Goal: Transaction & Acquisition: Obtain resource

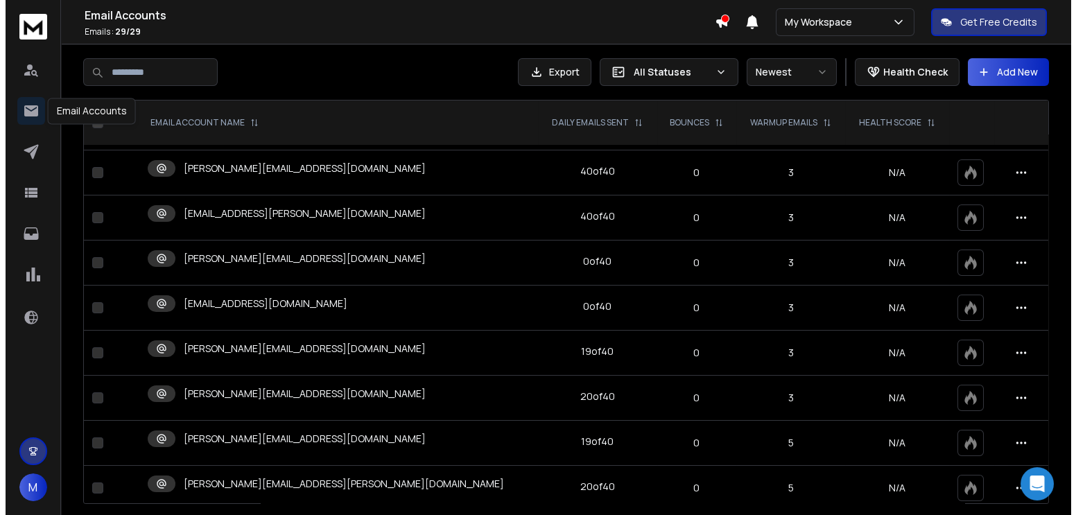
scroll to position [399, 0]
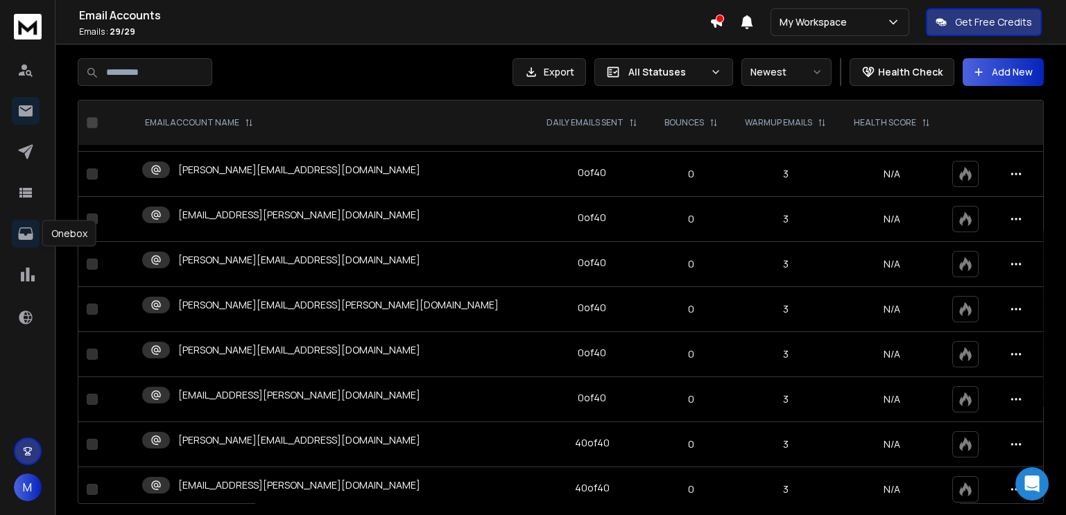
click at [22, 241] on icon at bounding box center [25, 233] width 17 height 17
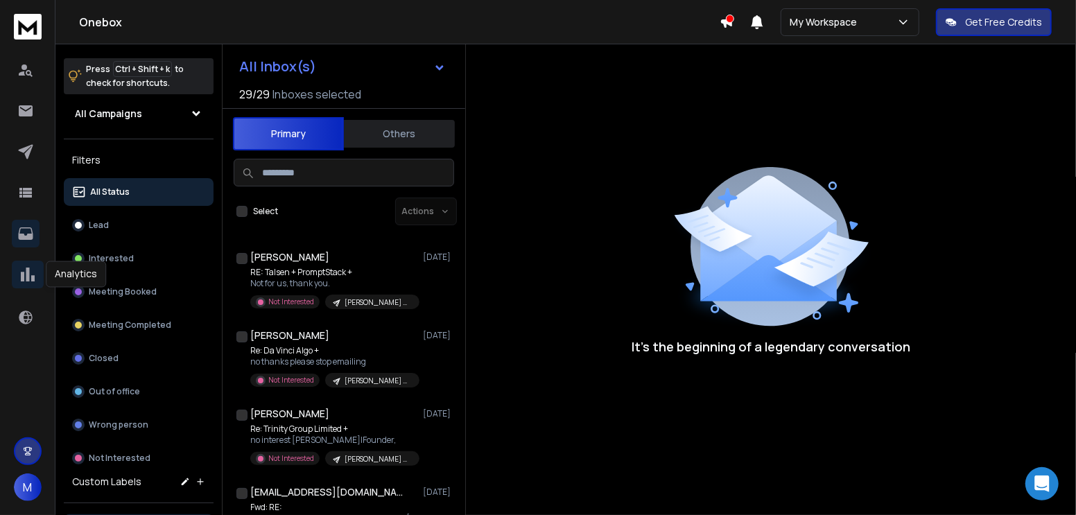
click at [21, 278] on icon at bounding box center [28, 275] width 14 height 14
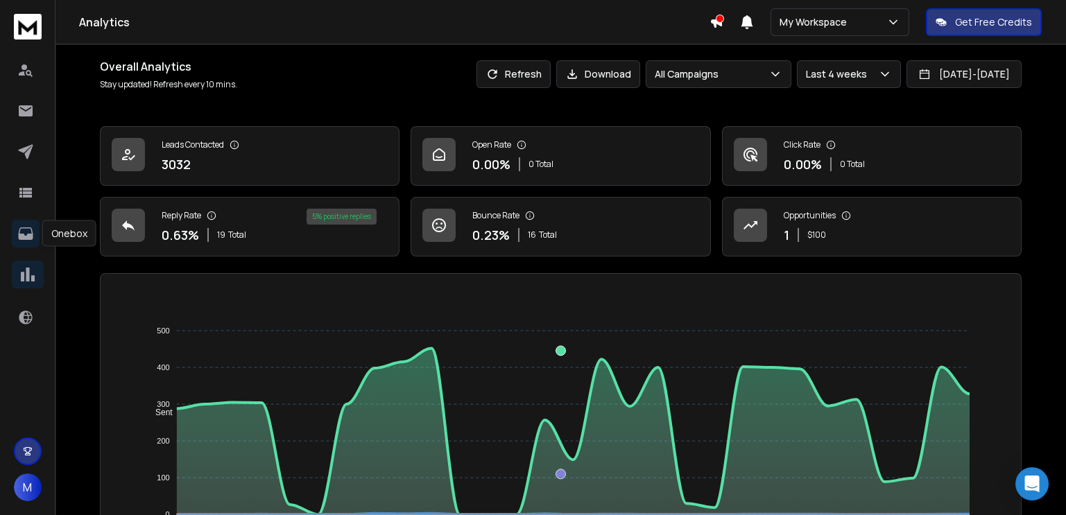
click at [25, 236] on icon at bounding box center [25, 233] width 15 height 12
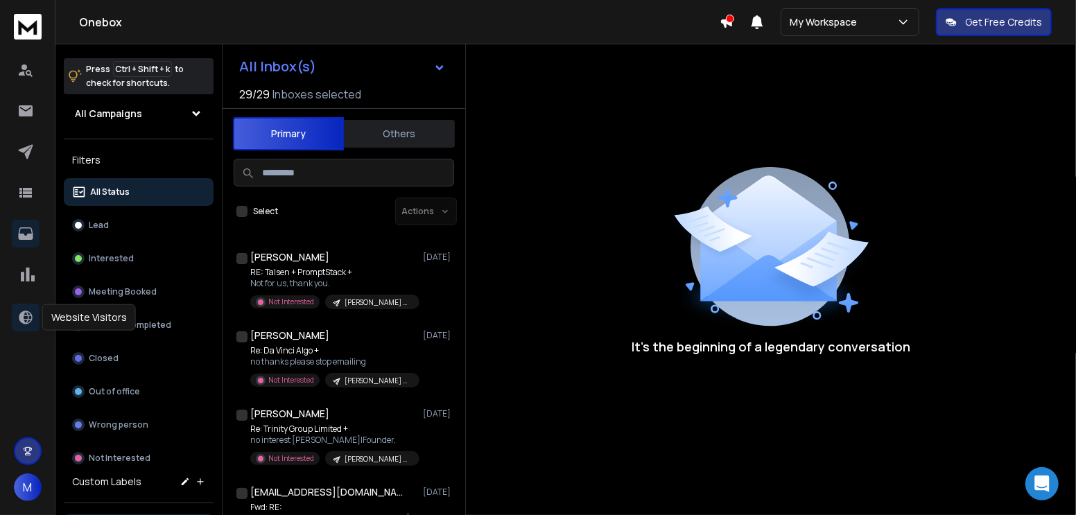
click at [23, 315] on icon at bounding box center [26, 318] width 14 height 14
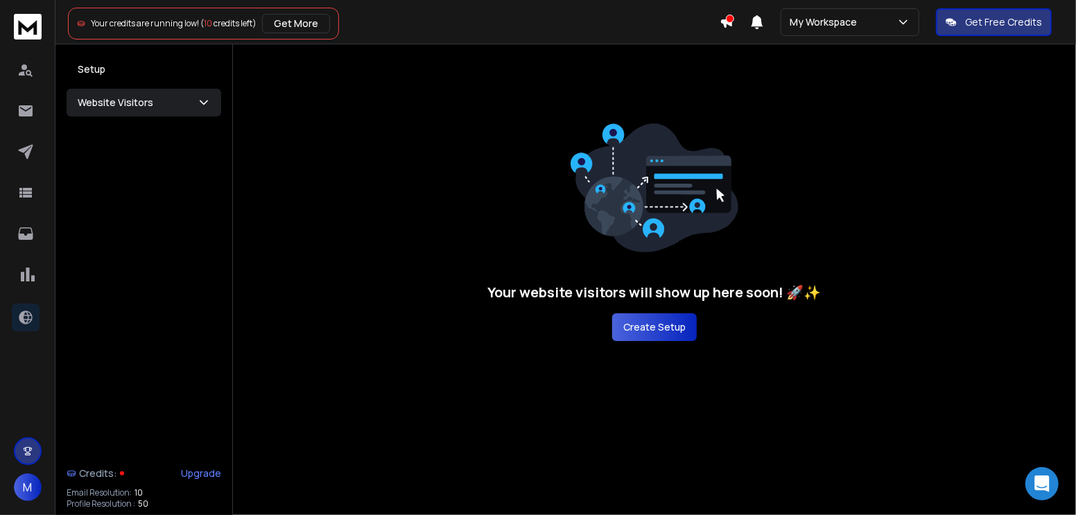
click at [116, 92] on button "Website Visitors" at bounding box center [144, 103] width 155 height 28
click at [635, 334] on button "Create Setup" at bounding box center [654, 327] width 85 height 28
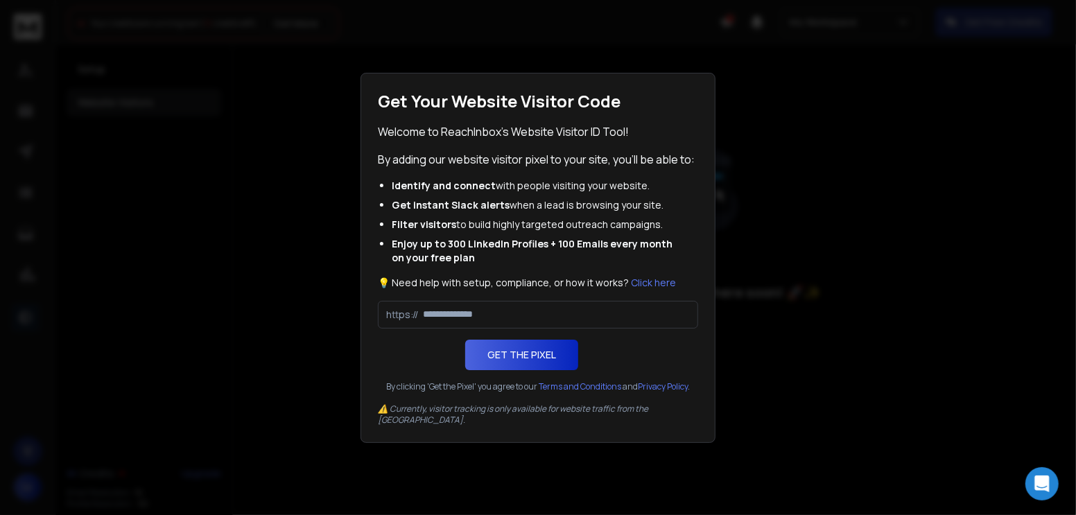
click at [603, 322] on input "text" at bounding box center [538, 315] width 320 height 28
type input "**********"
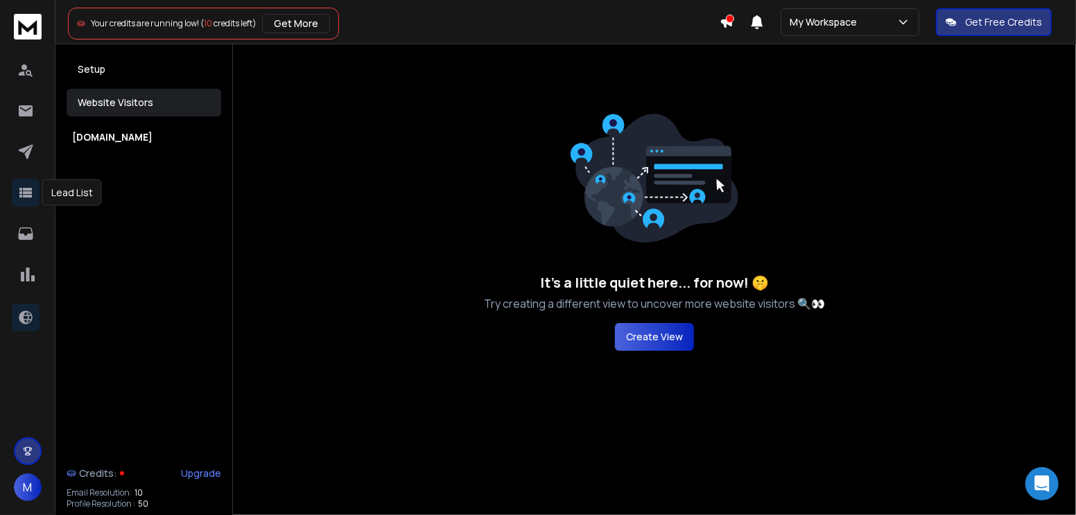
click at [26, 189] on icon at bounding box center [25, 193] width 12 height 10
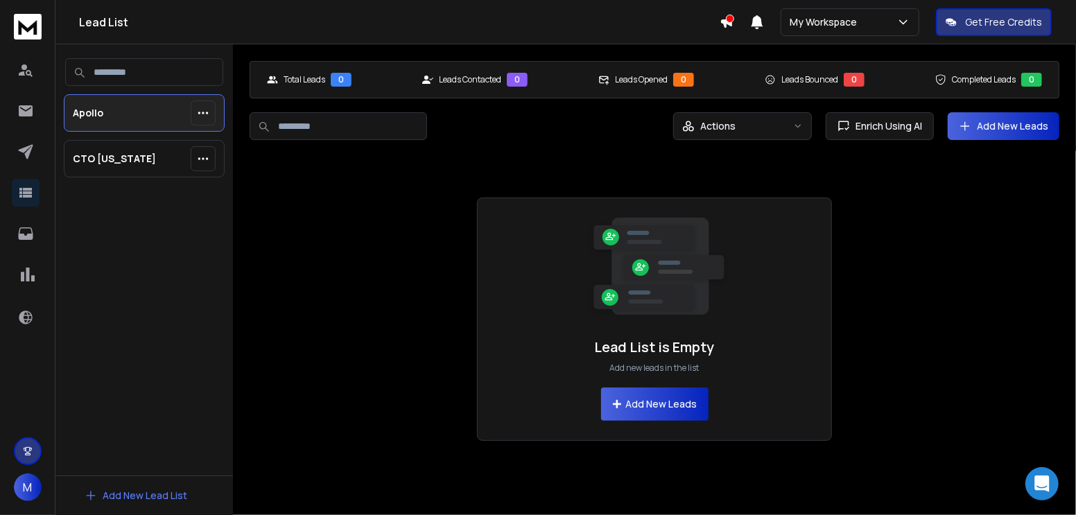
click at [686, 406] on button "Add New Leads" at bounding box center [654, 404] width 107 height 33
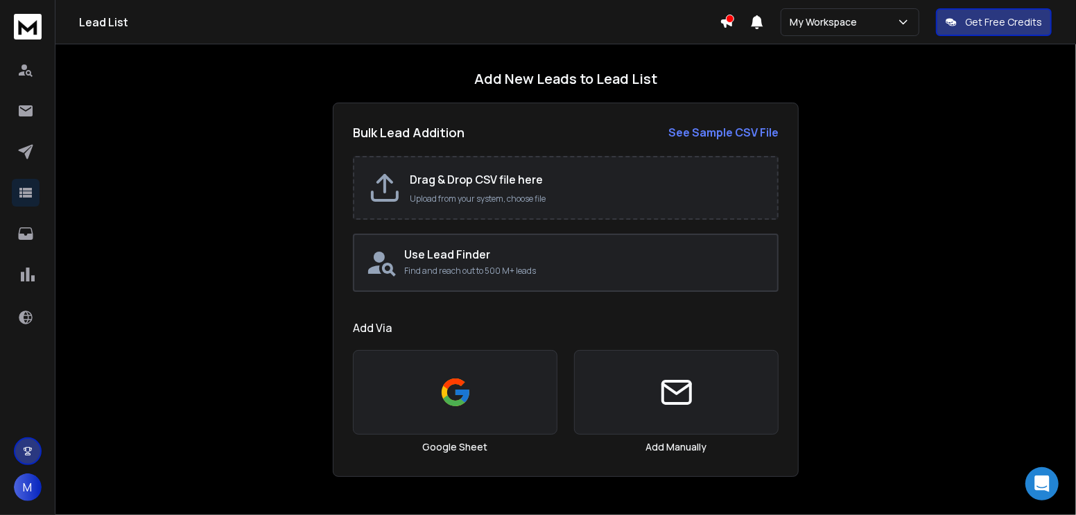
click at [439, 272] on p "Find and reach out to 500 M+ leads" at bounding box center [585, 271] width 362 height 11
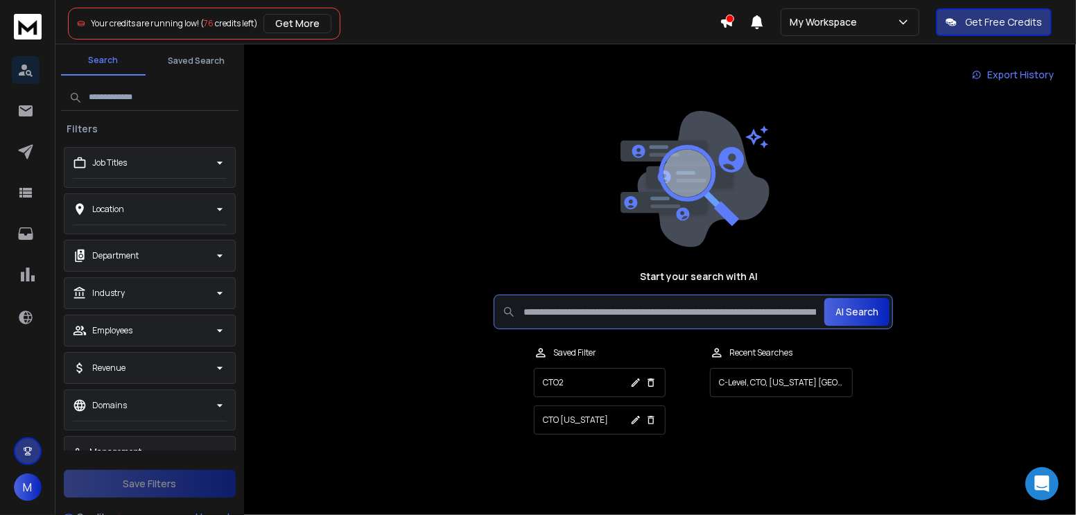
click at [184, 167] on div "Job Titles" at bounding box center [150, 163] width 154 height 14
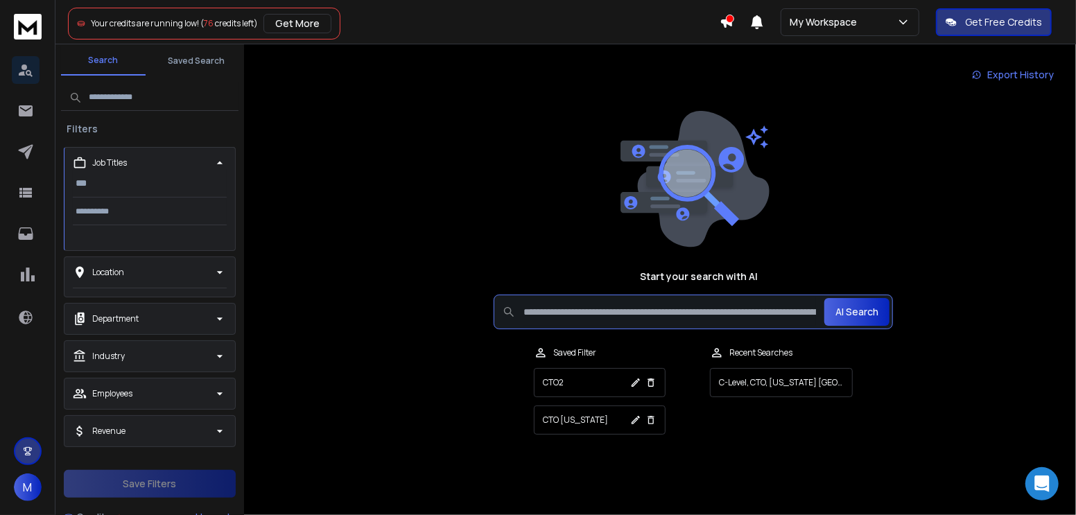
click at [154, 189] on input "***" at bounding box center [150, 184] width 154 height 28
type input "***"
click at [177, 263] on div "Job Titles Location Department Industry Employees Revenue Domains Management Co…" at bounding box center [150, 299] width 178 height 304
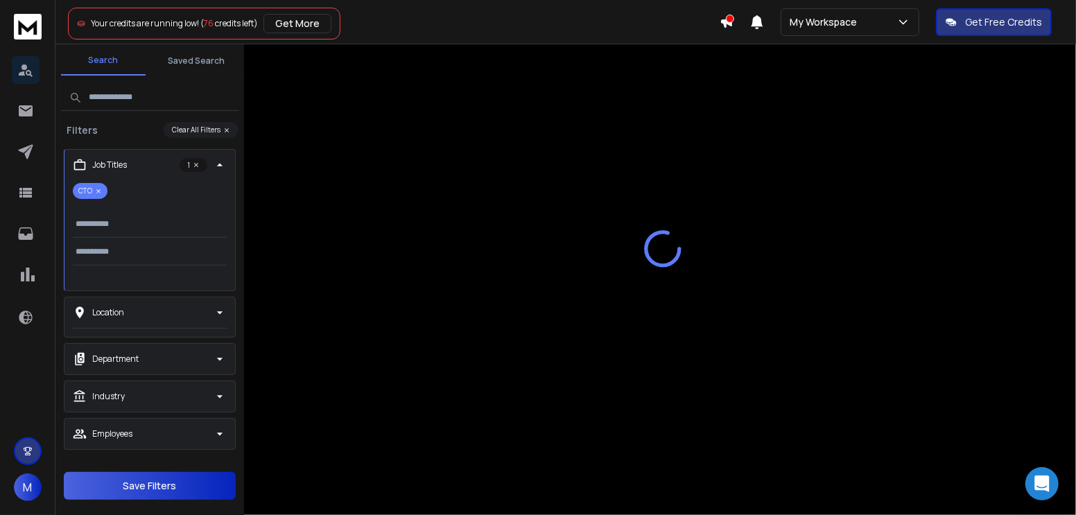
click at [137, 302] on div "Location" at bounding box center [150, 317] width 172 height 41
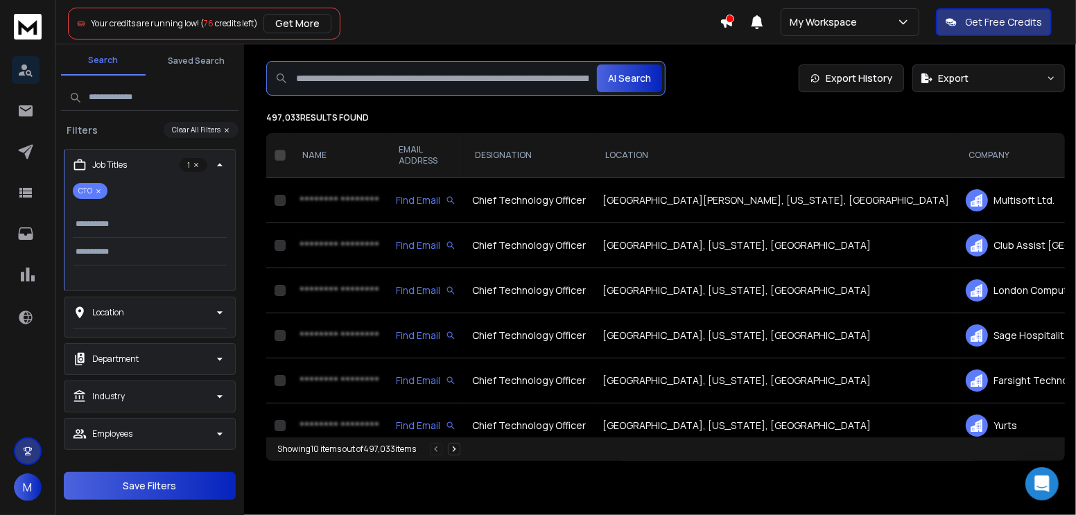
click at [195, 311] on div "Location" at bounding box center [150, 313] width 154 height 14
click at [107, 382] on label "Country" at bounding box center [105, 383] width 33 height 11
click at [84, 382] on button "Country" at bounding box center [78, 383] width 11 height 11
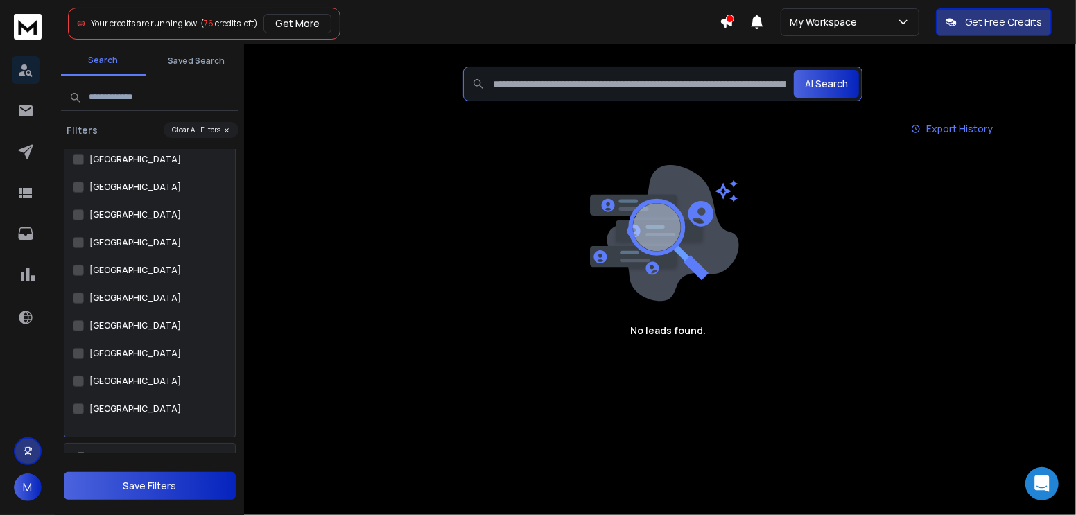
scroll to position [277, 0]
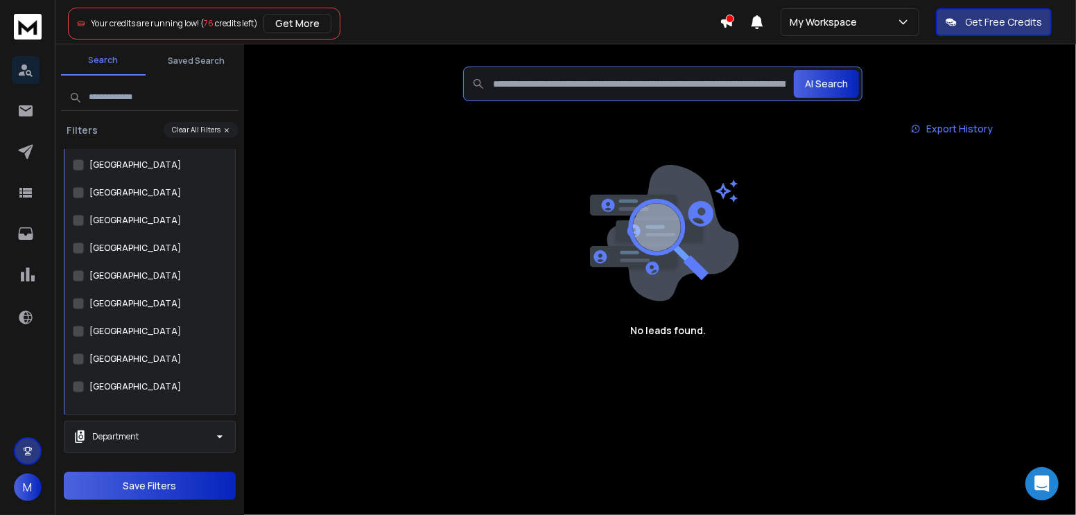
click at [80, 281] on div "[GEOGRAPHIC_DATA]" at bounding box center [150, 276] width 154 height 28
click at [78, 278] on button "[GEOGRAPHIC_DATA]" at bounding box center [78, 275] width 11 height 11
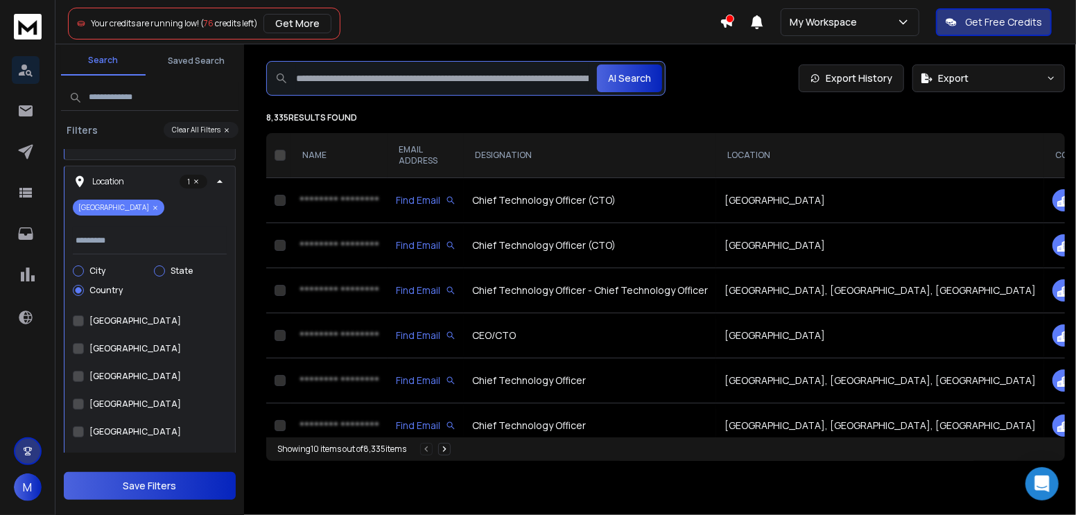
scroll to position [107, 0]
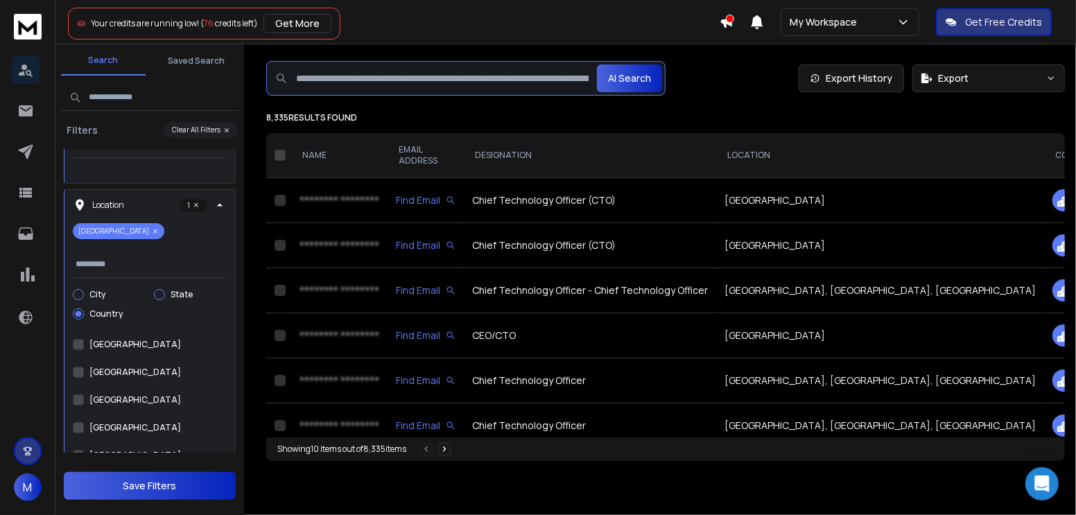
click at [217, 205] on icon at bounding box center [220, 205] width 6 height 3
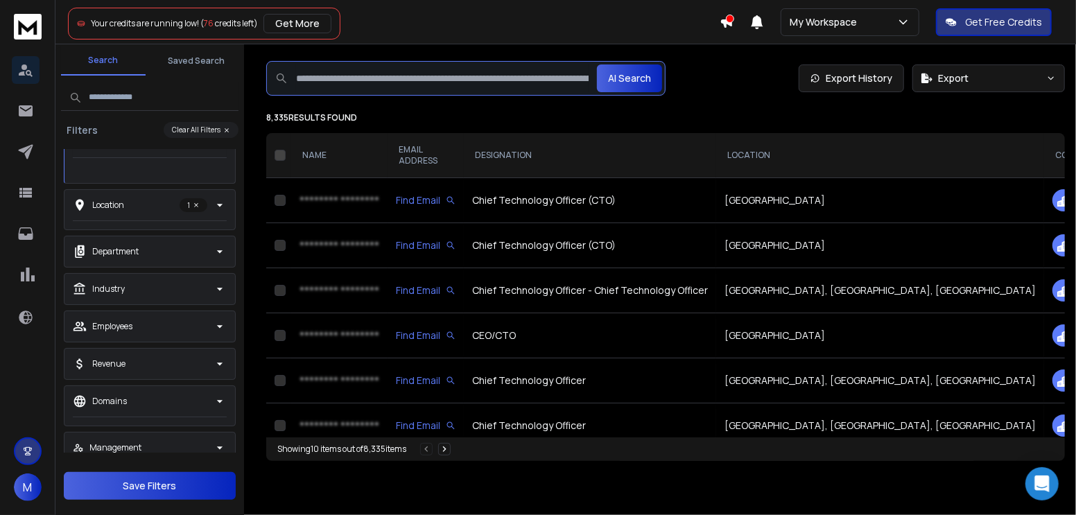
click at [153, 247] on div "Department" at bounding box center [150, 252] width 154 height 14
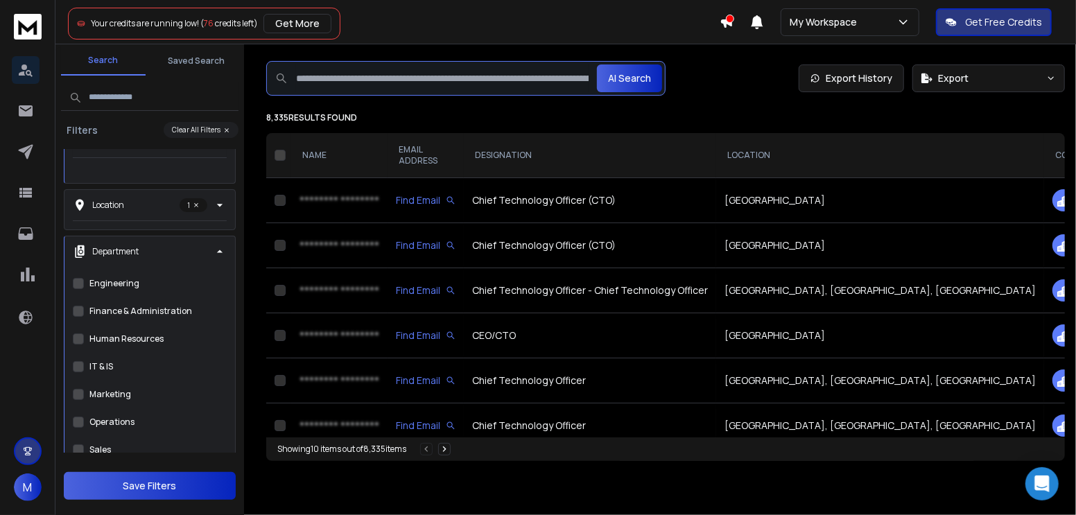
click at [114, 284] on label "Engineering" at bounding box center [114, 283] width 50 height 11
click at [84, 284] on button "Engineering" at bounding box center [78, 283] width 11 height 11
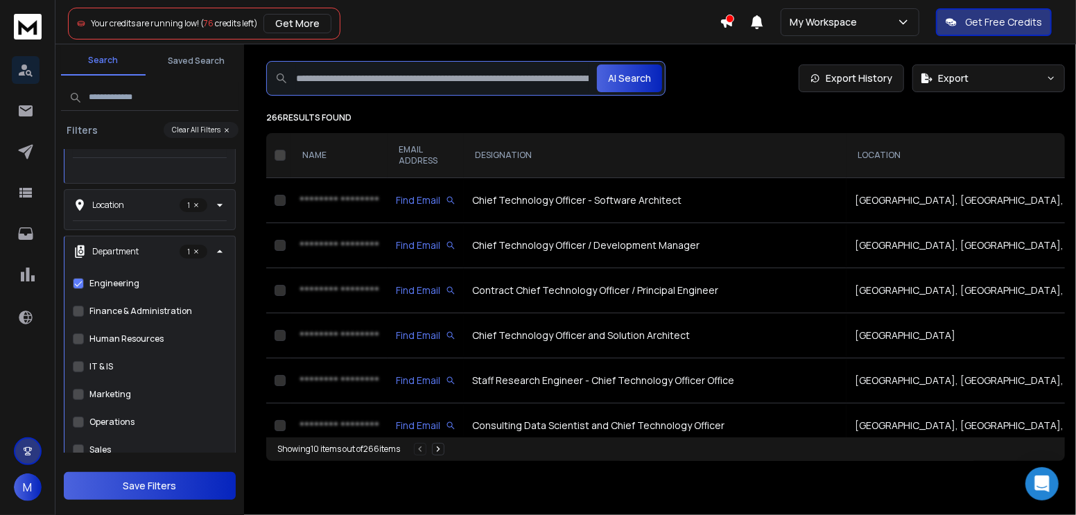
click at [99, 365] on label "IT & IS" at bounding box center [101, 366] width 24 height 11
click at [84, 365] on IS "IT & IS" at bounding box center [78, 366] width 11 height 11
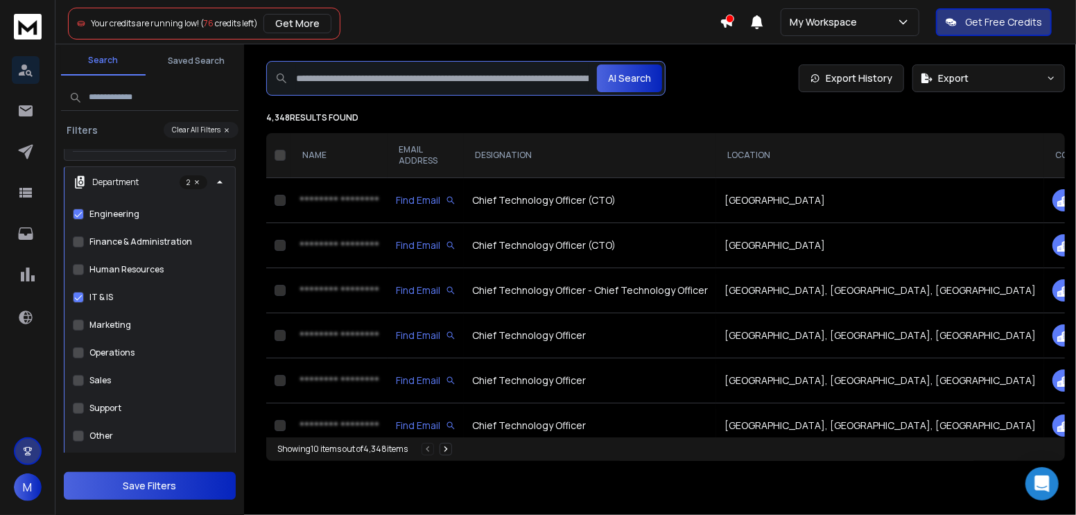
scroll to position [315, 0]
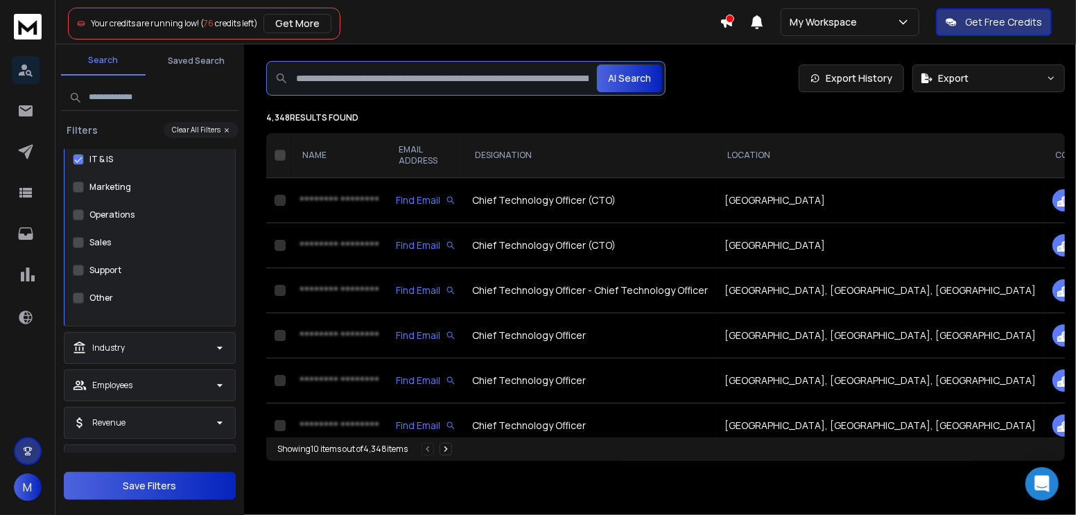
click at [110, 356] on div "Industry" at bounding box center [150, 348] width 172 height 32
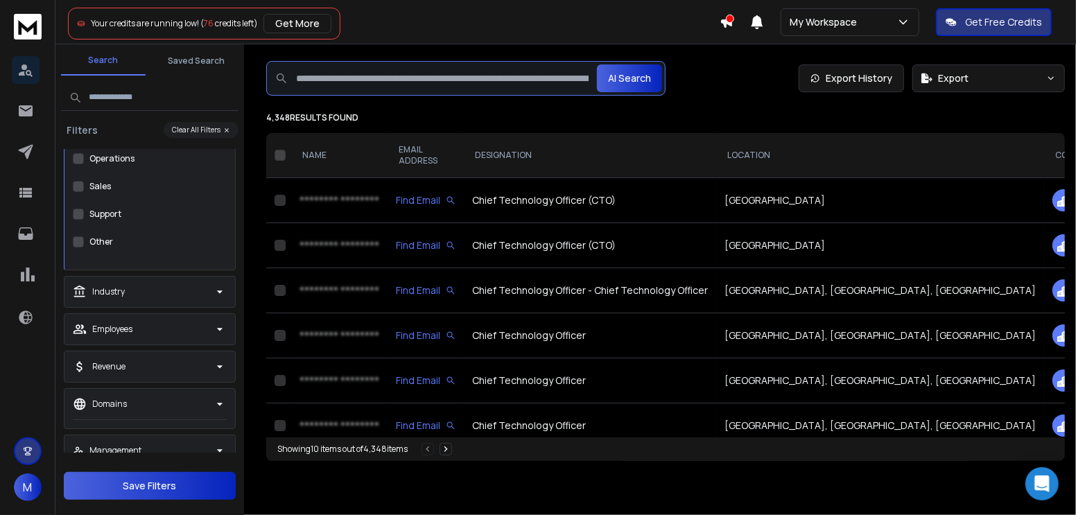
scroll to position [385, 0]
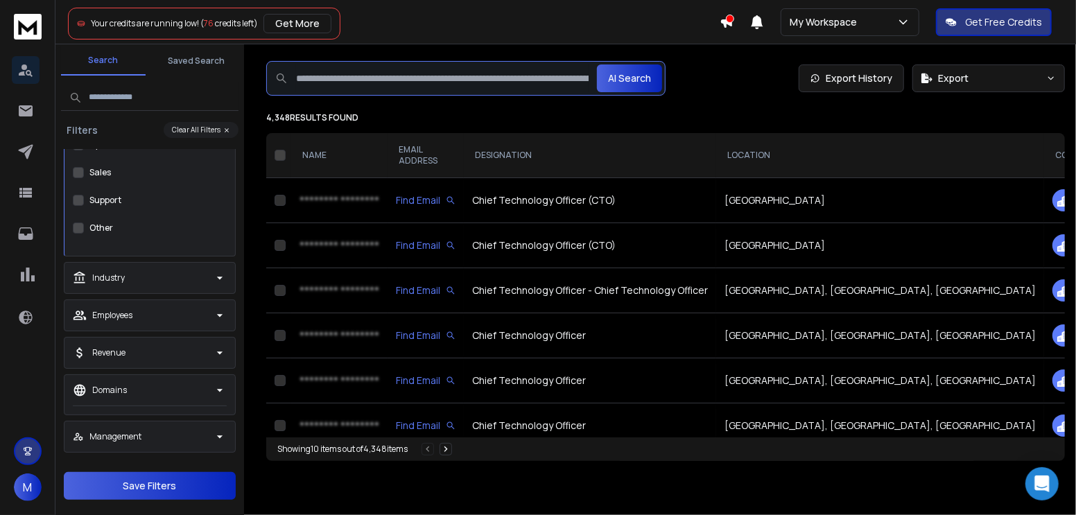
click at [217, 277] on icon at bounding box center [220, 278] width 6 height 3
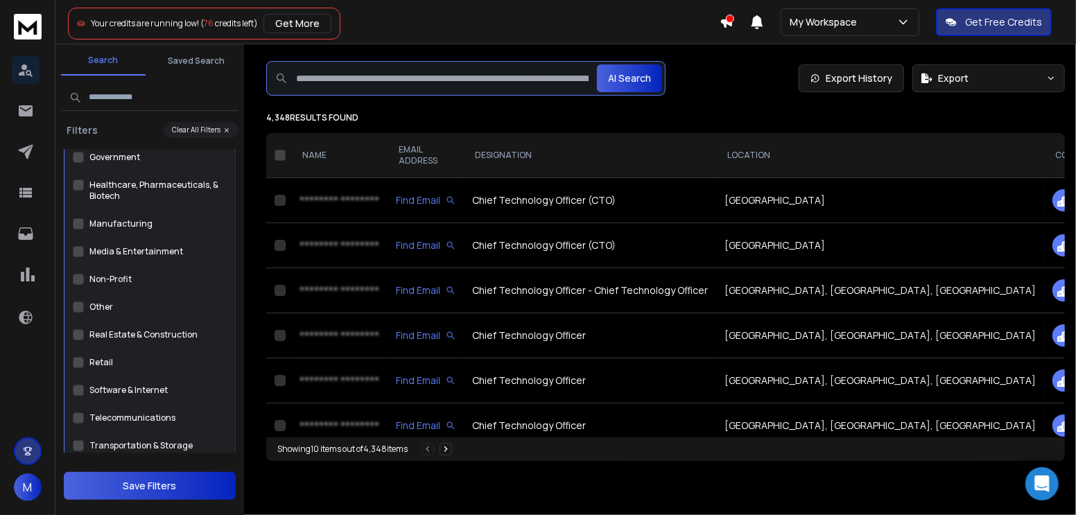
scroll to position [800, 0]
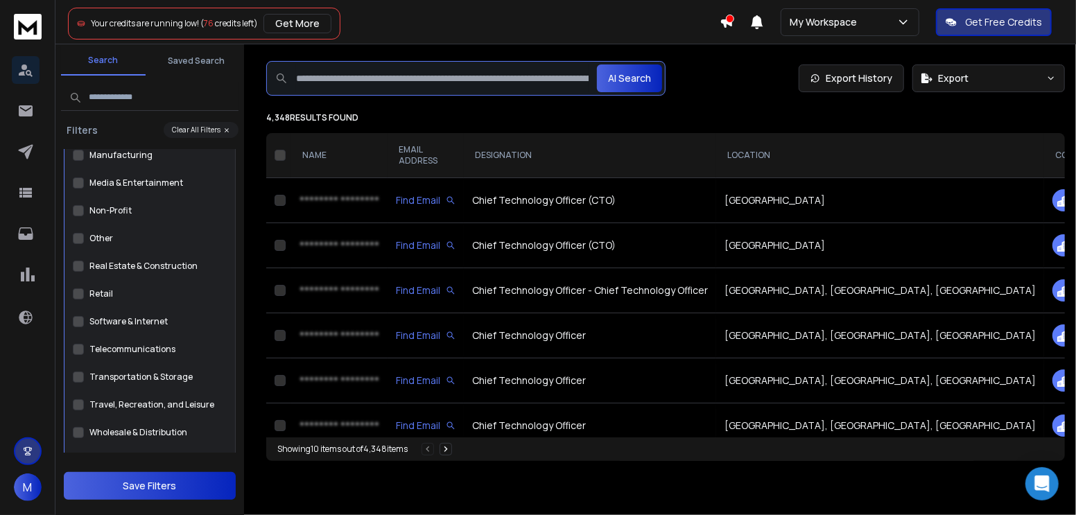
click at [146, 316] on label "Software & Internet" at bounding box center [128, 321] width 78 height 11
click at [84, 316] on Internet "Software & Internet" at bounding box center [78, 321] width 11 height 11
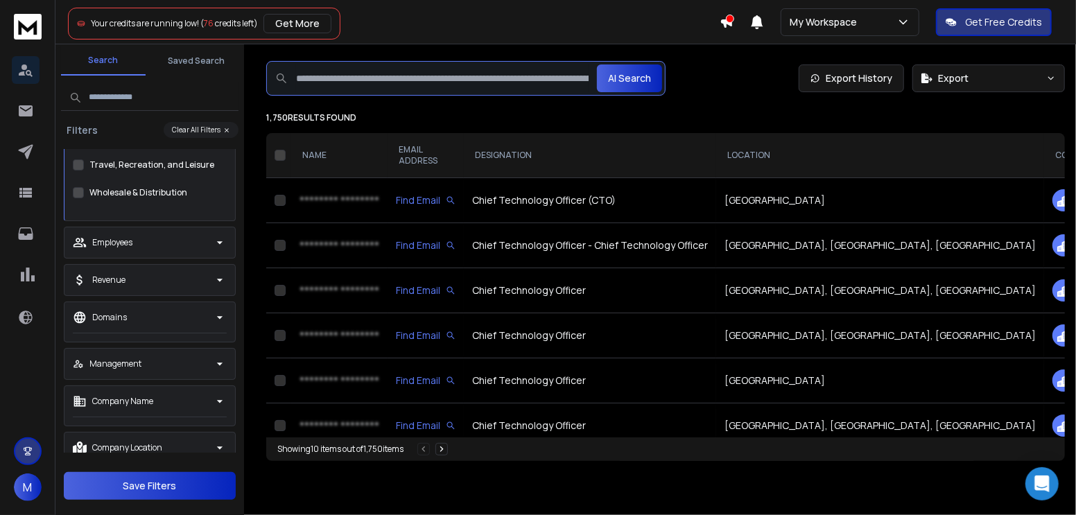
scroll to position [1192, 0]
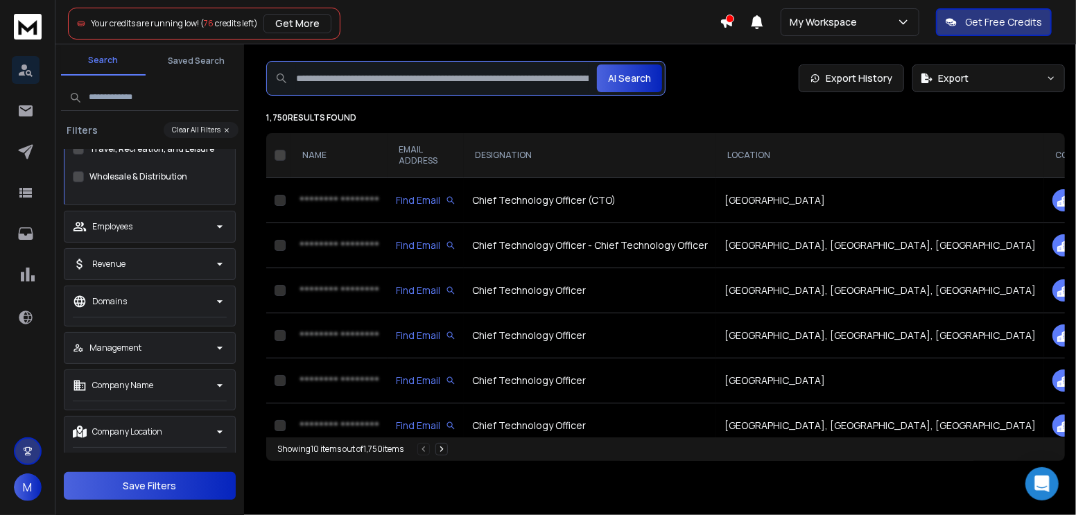
click at [174, 231] on div "Employees" at bounding box center [150, 227] width 154 height 14
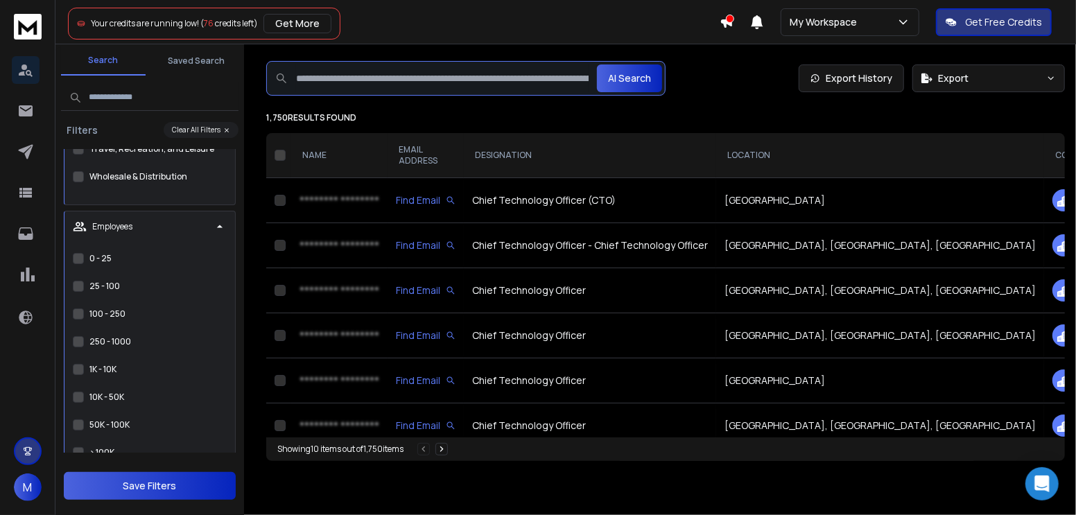
click at [83, 281] on 100 "25 - 100" at bounding box center [78, 286] width 11 height 11
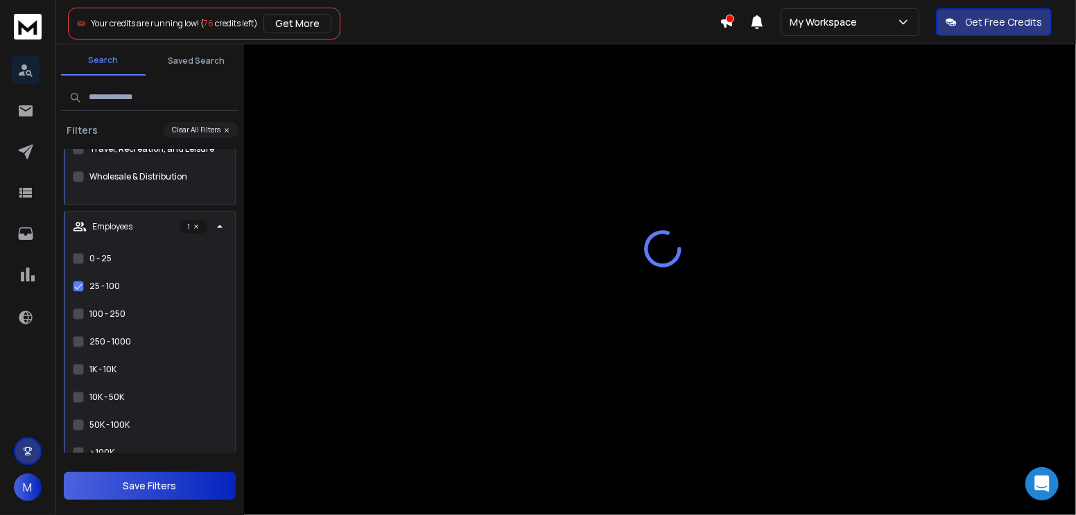
click at [81, 256] on 25 "0 - 25" at bounding box center [78, 258] width 11 height 11
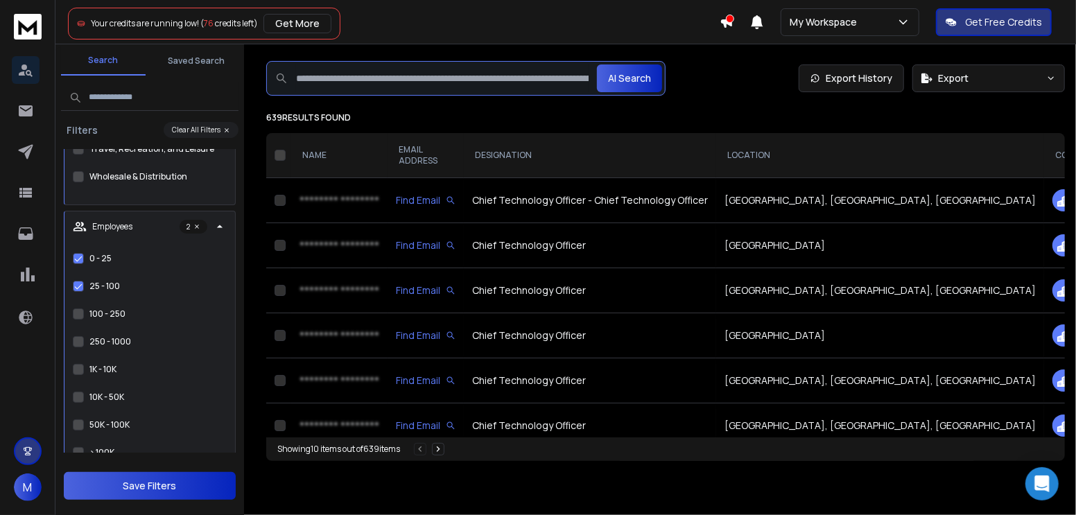
click at [216, 228] on icon at bounding box center [220, 227] width 14 height 14
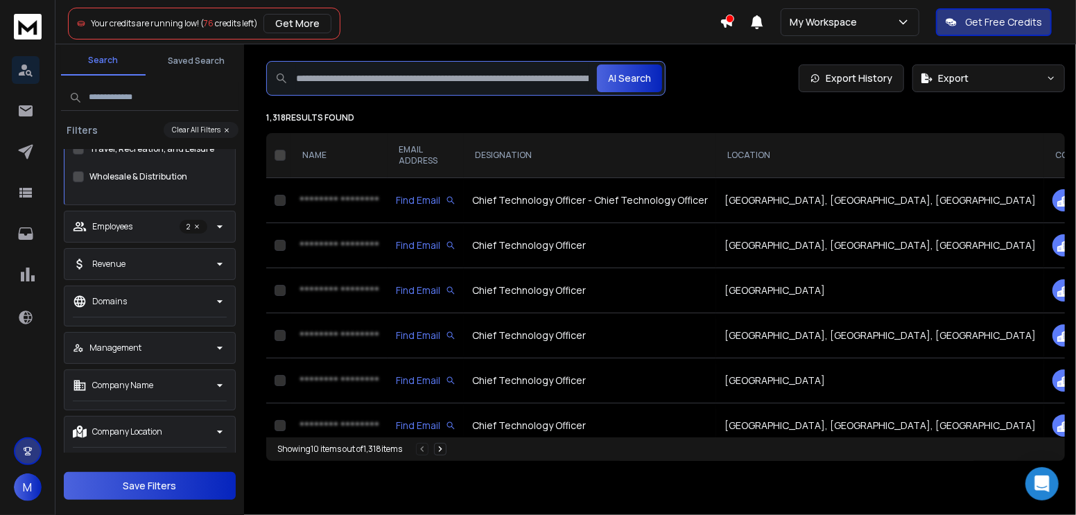
click at [139, 260] on div "Revenue" at bounding box center [150, 264] width 154 height 14
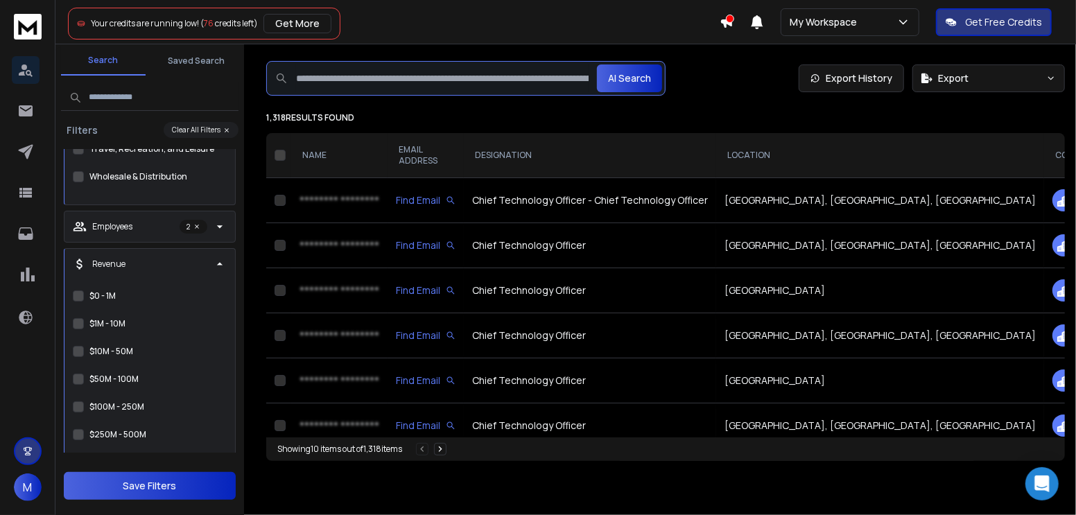
click at [76, 320] on 10M "$1M - 10M" at bounding box center [78, 323] width 11 height 11
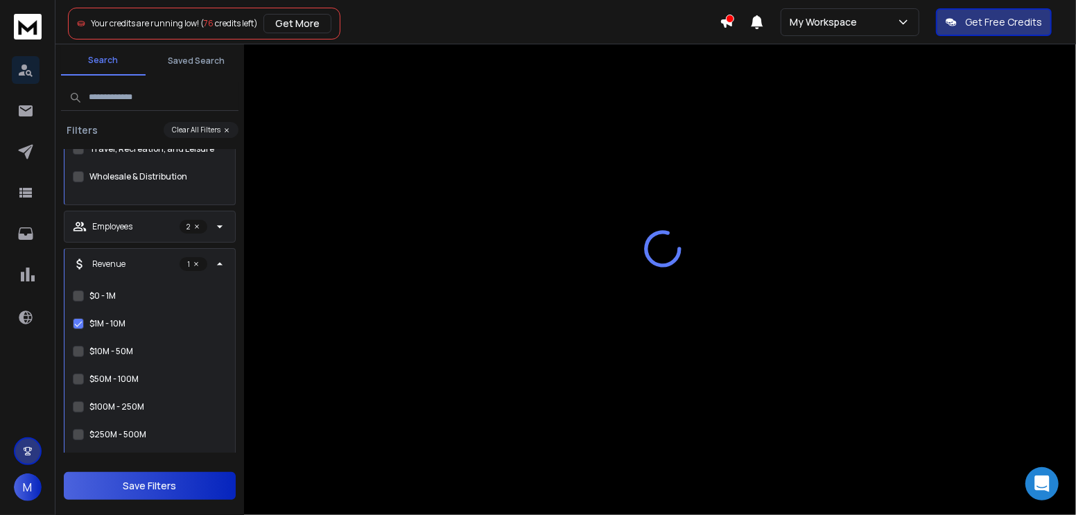
click at [213, 257] on icon at bounding box center [220, 264] width 14 height 14
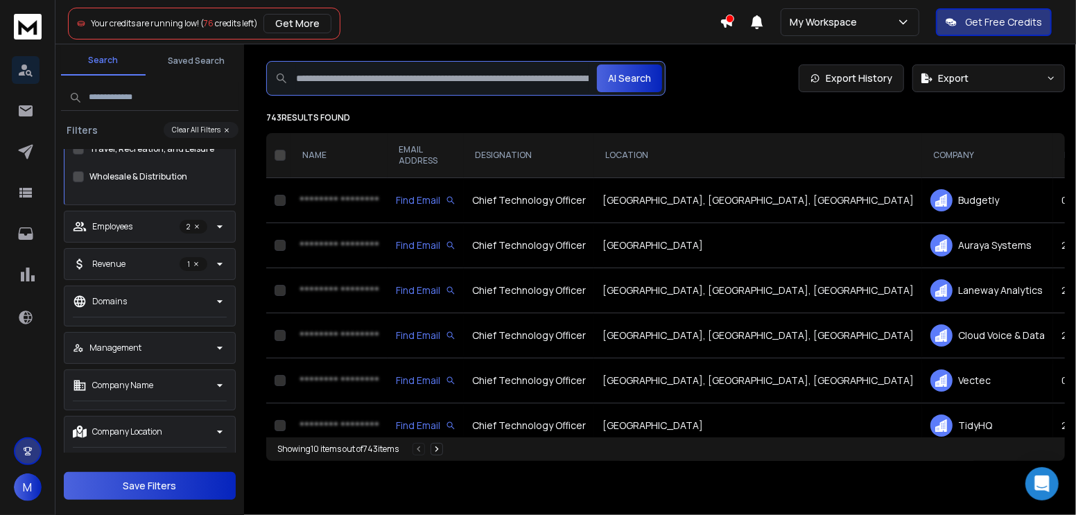
click at [161, 300] on div "Domains" at bounding box center [150, 302] width 154 height 14
click at [157, 343] on div "Management" at bounding box center [150, 348] width 154 height 14
click at [102, 375] on label "C-Level" at bounding box center [104, 379] width 30 height 11
click at [84, 375] on button "C-Level" at bounding box center [78, 379] width 11 height 11
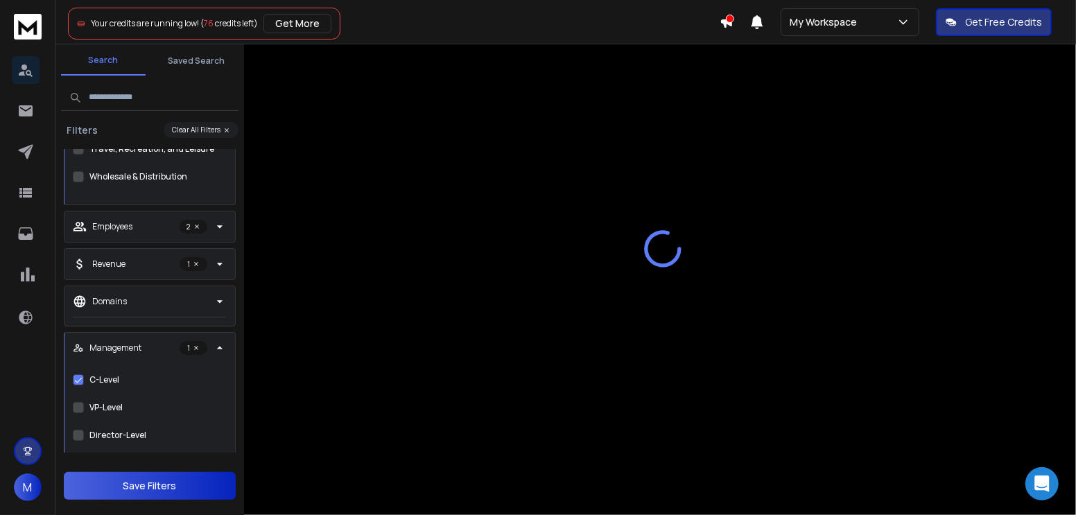
click at [135, 343] on p "Management" at bounding box center [115, 348] width 52 height 11
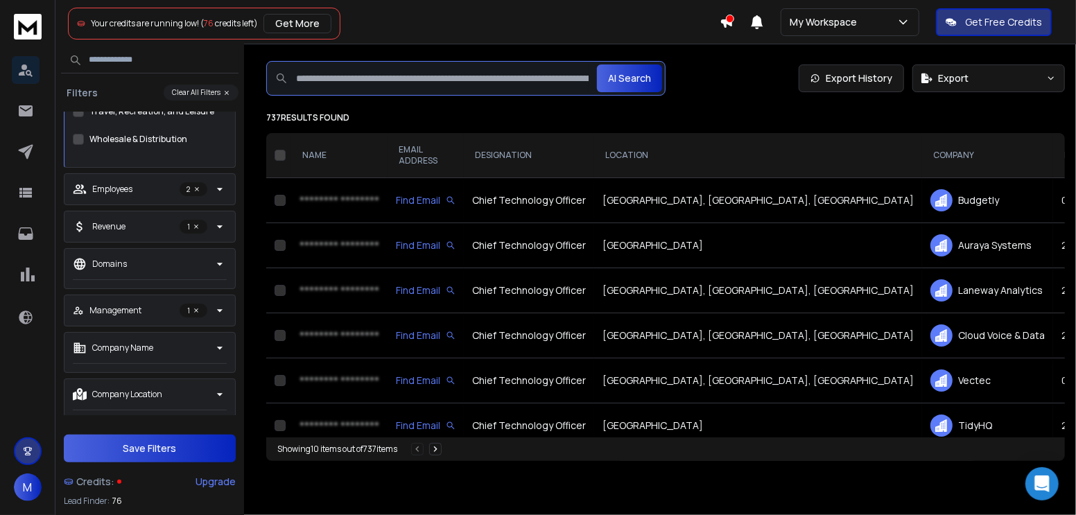
click at [148, 393] on p "Company Location" at bounding box center [127, 394] width 70 height 11
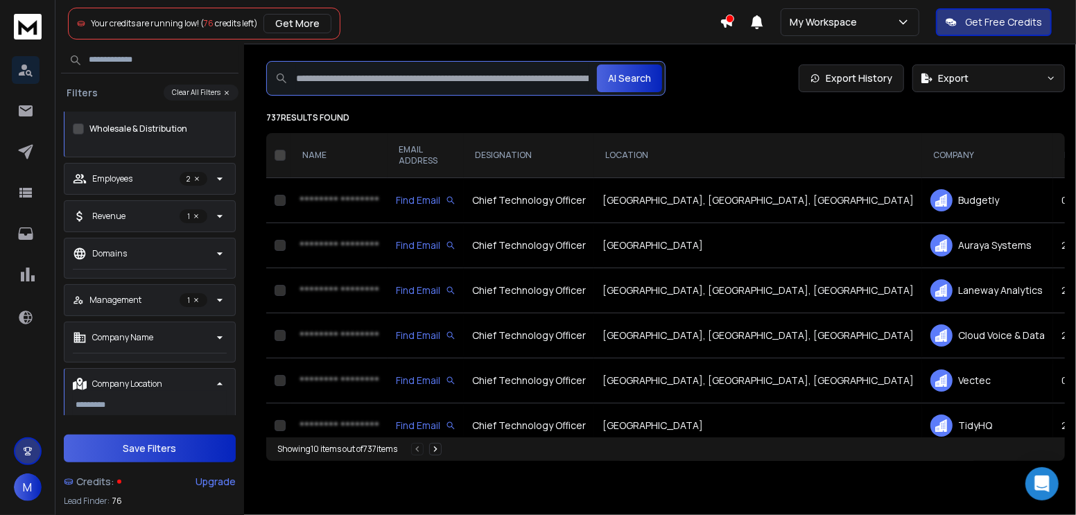
click at [148, 393] on input at bounding box center [150, 405] width 154 height 28
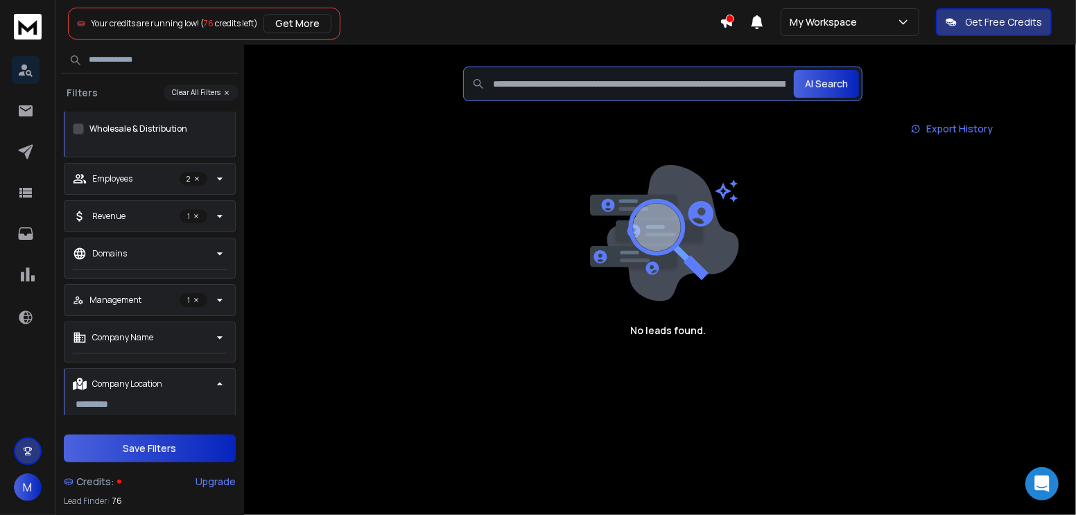
type input "*********"
click at [159, 383] on p "Company Location" at bounding box center [127, 384] width 70 height 11
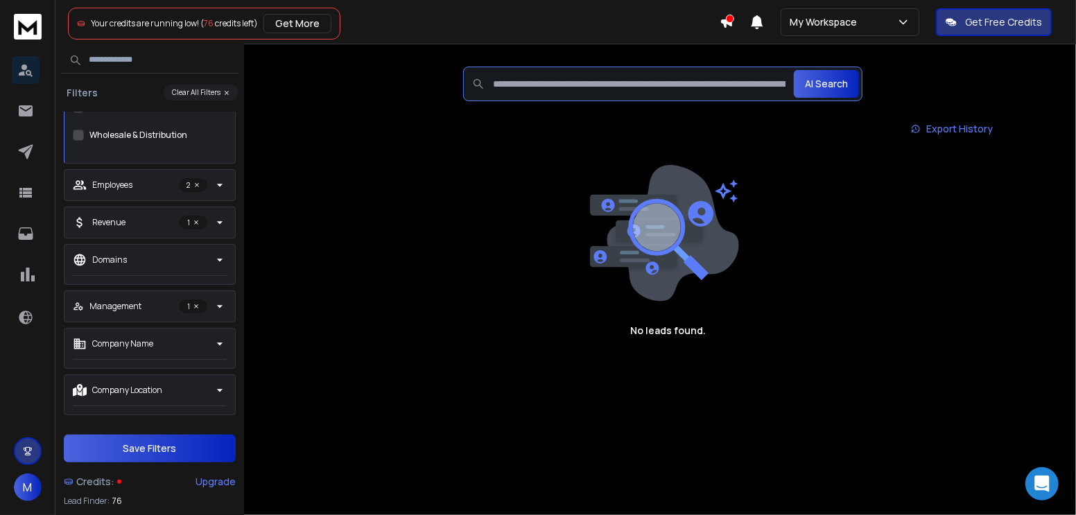
scroll to position [1192, 0]
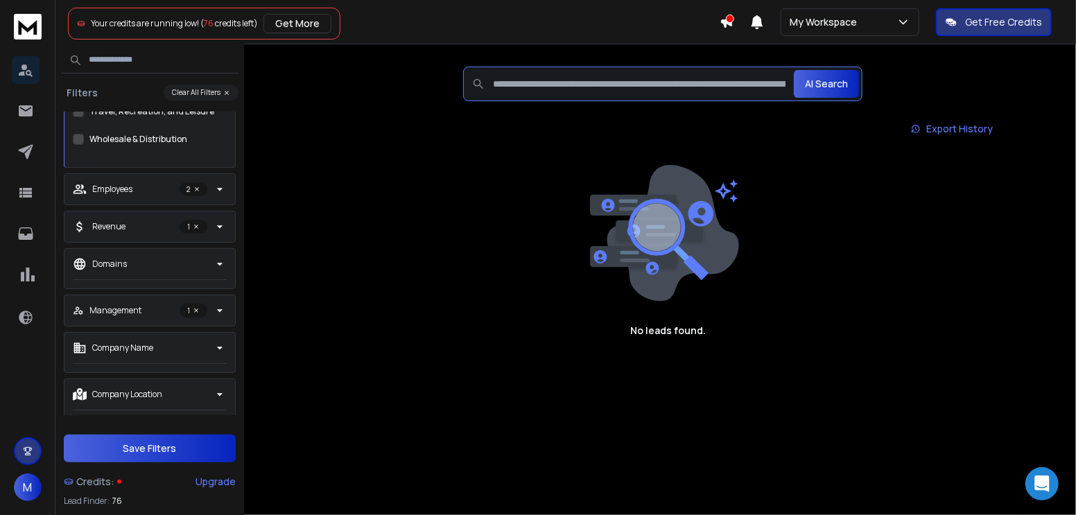
click at [193, 308] on icon at bounding box center [196, 310] width 7 height 7
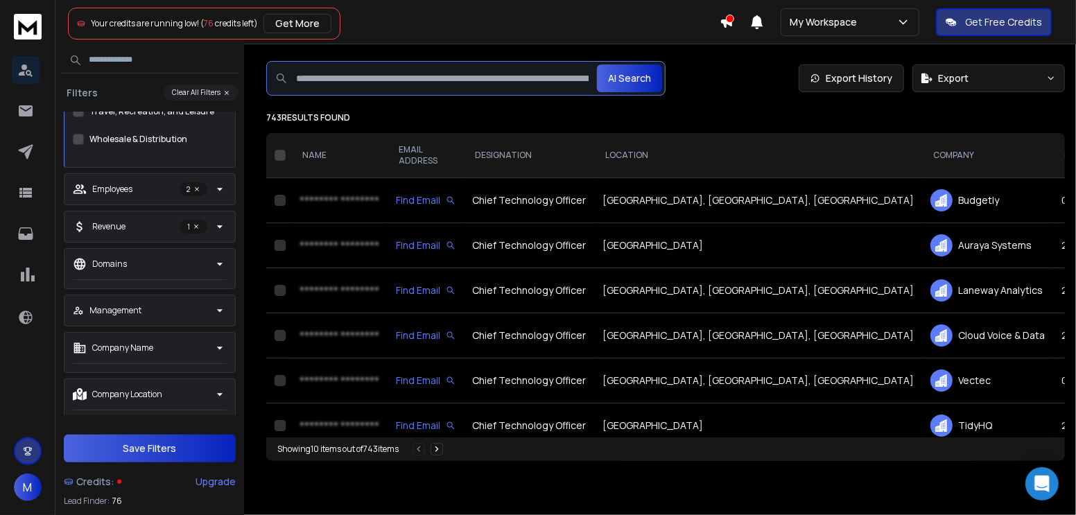
click at [151, 451] on button "Save Filters" at bounding box center [150, 449] width 172 height 28
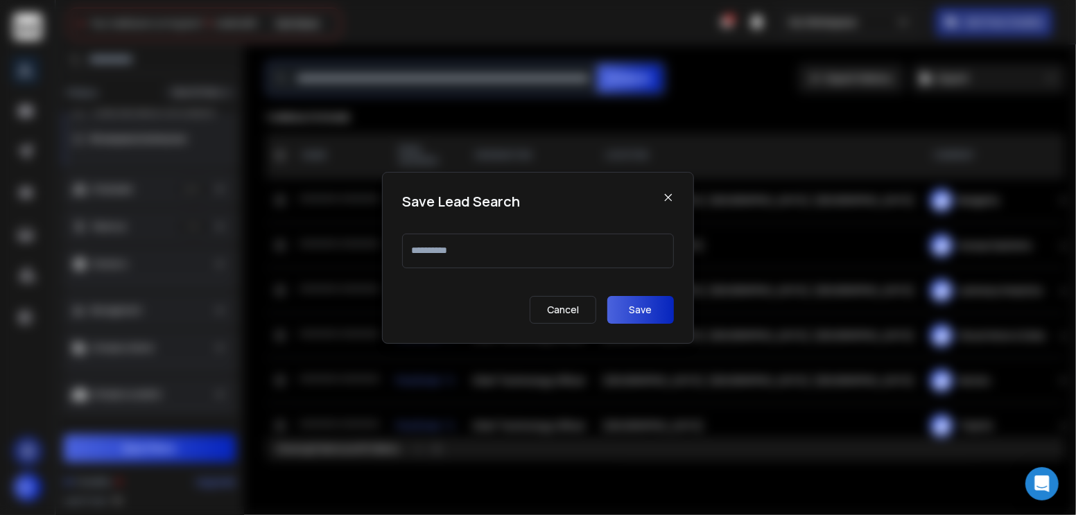
click at [424, 252] on input at bounding box center [538, 251] width 272 height 35
type input "**********"
click at [635, 307] on button "Save" at bounding box center [640, 310] width 67 height 28
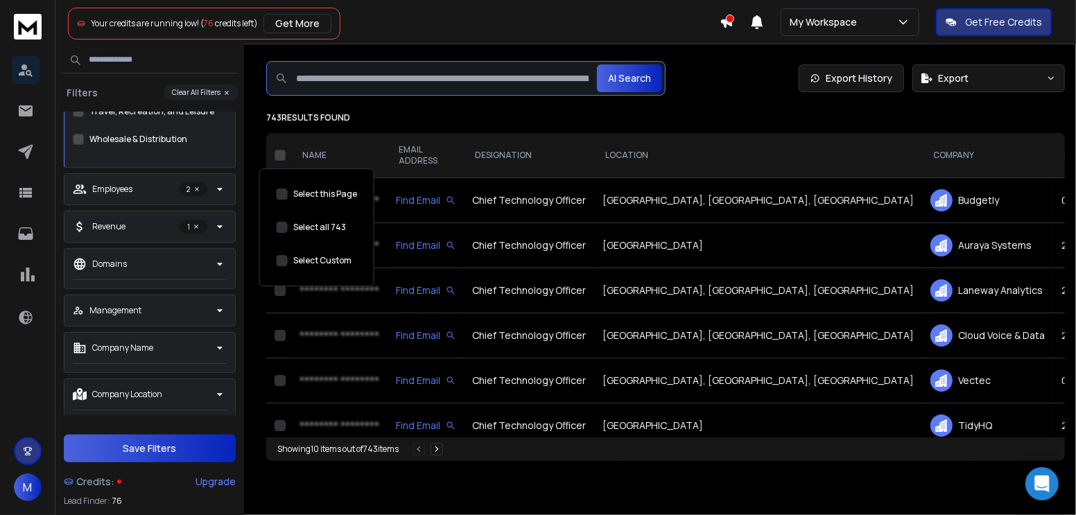
click at [282, 152] on button "Select this Page" at bounding box center [280, 155] width 11 height 11
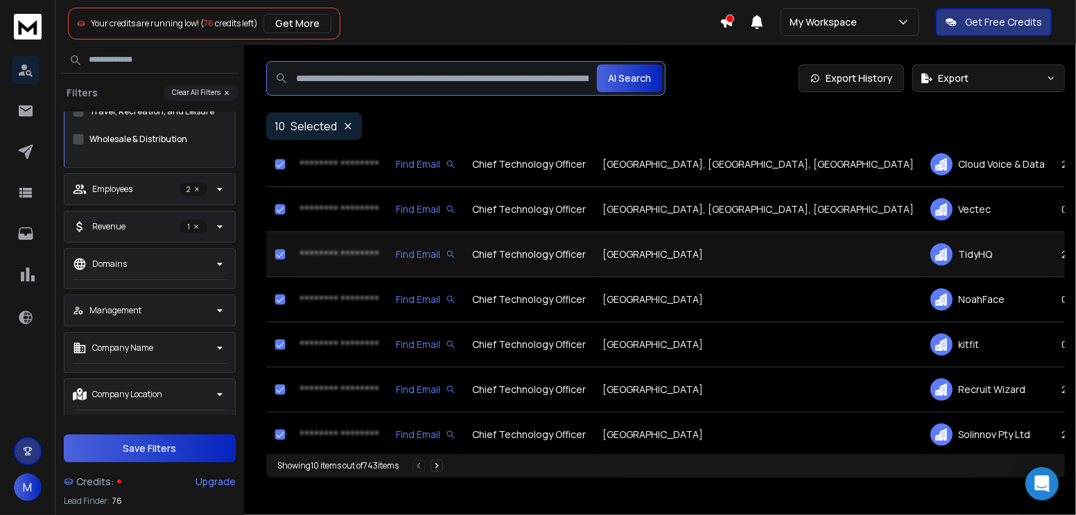
scroll to position [0, 0]
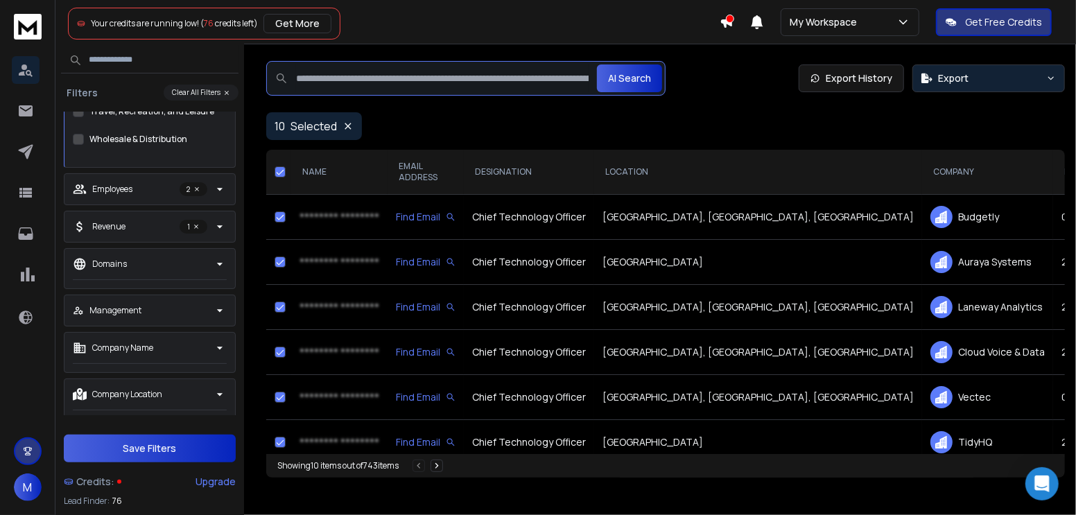
click at [976, 84] on div "Export" at bounding box center [981, 78] width 119 height 14
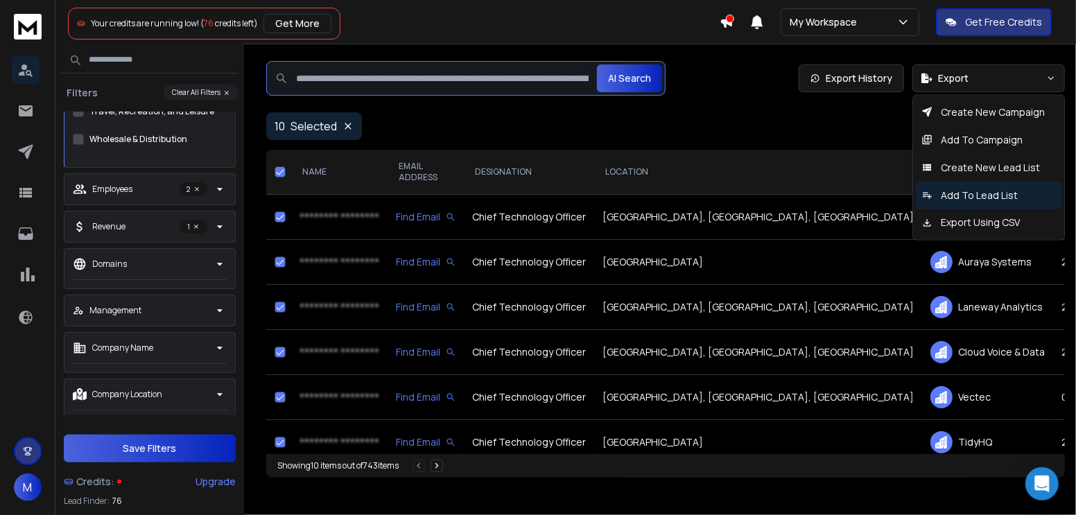
click at [978, 187] on p "Add To Lead List" at bounding box center [979, 195] width 83 height 19
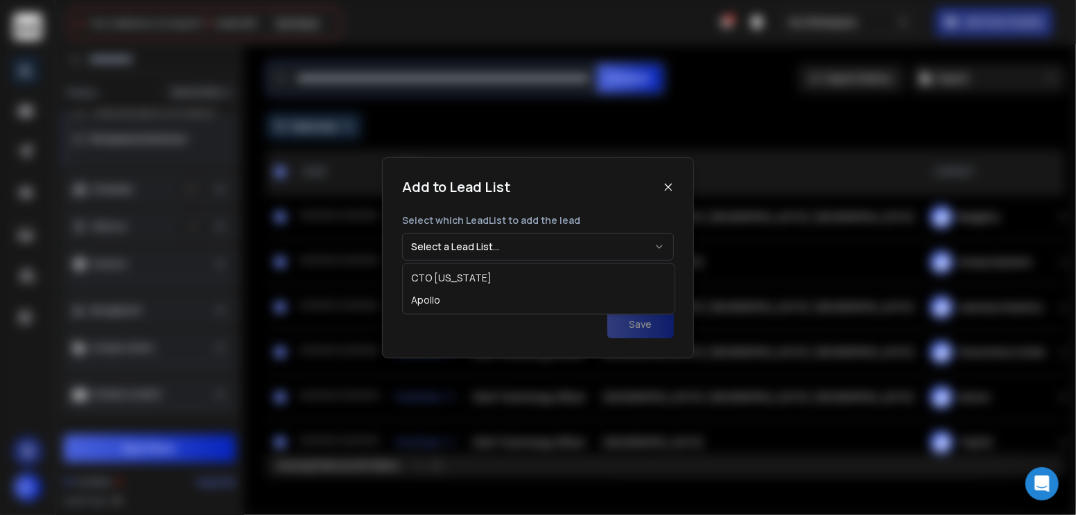
click at [420, 257] on button "Select a Lead List..." at bounding box center [538, 247] width 272 height 28
click at [433, 322] on div "Save" at bounding box center [538, 325] width 272 height 28
click at [665, 186] on icon at bounding box center [668, 187] width 11 height 11
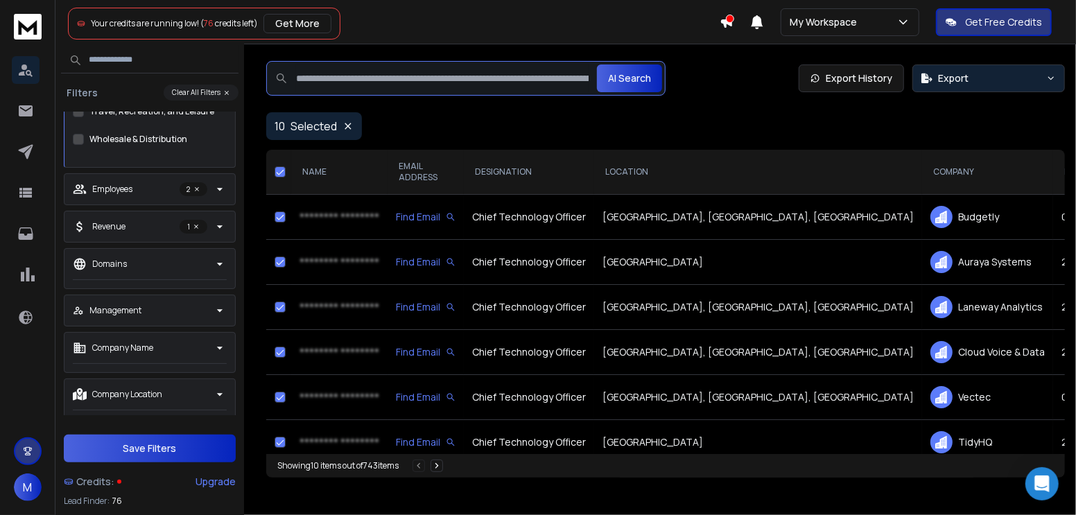
click at [986, 85] on button "Export" at bounding box center [989, 78] width 153 height 28
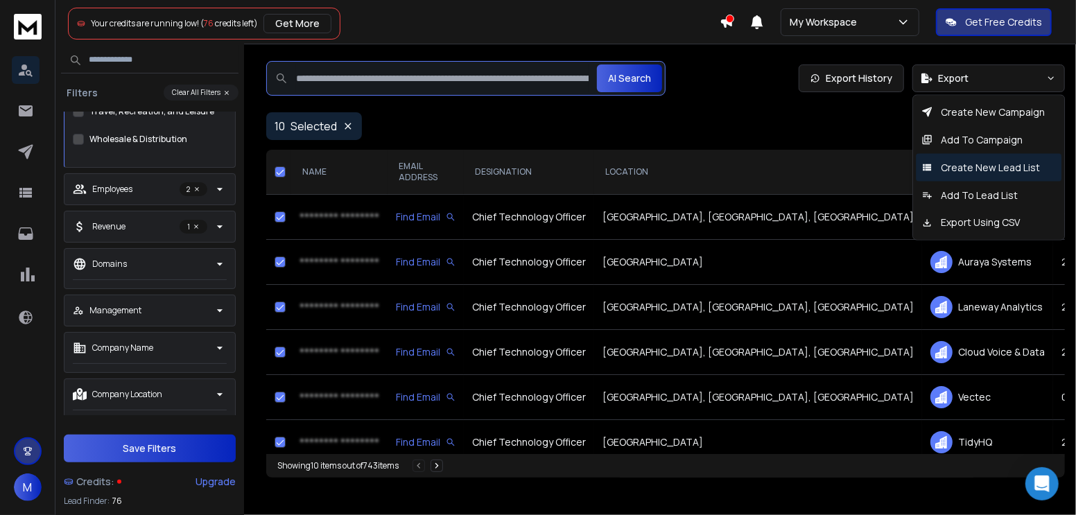
click at [1024, 163] on p "Create New Lead List" at bounding box center [990, 167] width 105 height 19
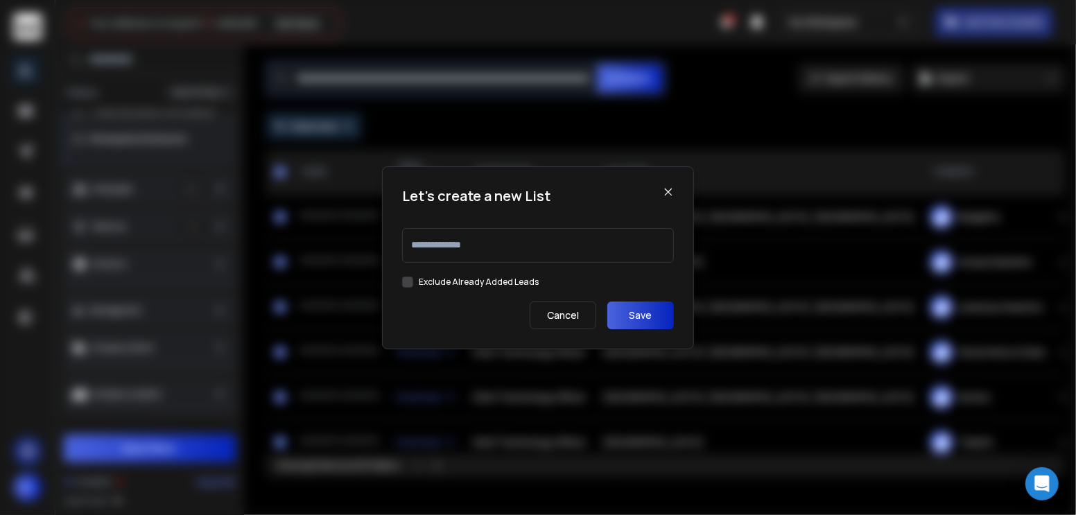
click at [506, 250] on input at bounding box center [538, 245] width 272 height 35
click at [455, 244] on input "**********" at bounding box center [538, 245] width 272 height 35
type input "*******"
click at [635, 311] on button "Save" at bounding box center [640, 316] width 67 height 28
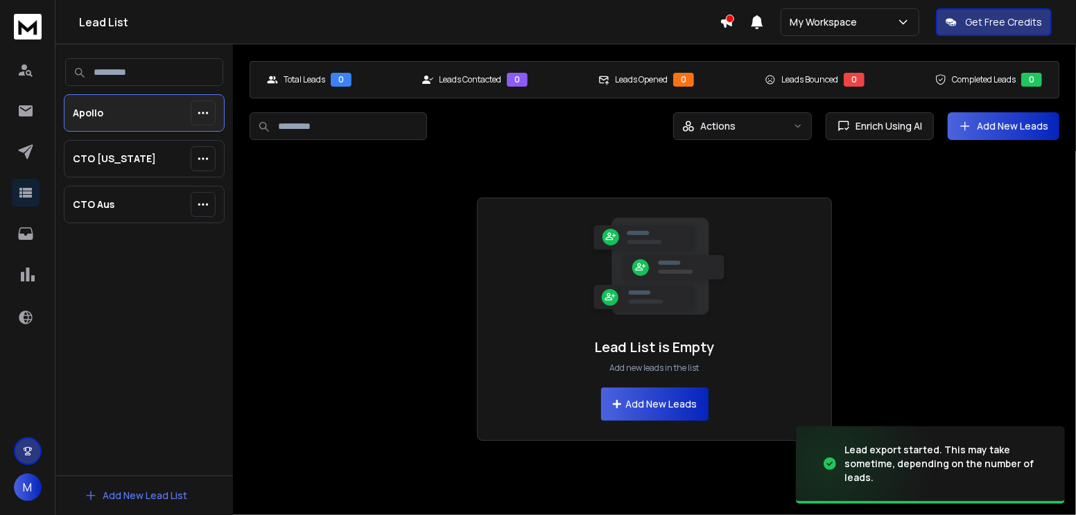
click at [112, 195] on div "CTO Aus" at bounding box center [144, 204] width 161 height 37
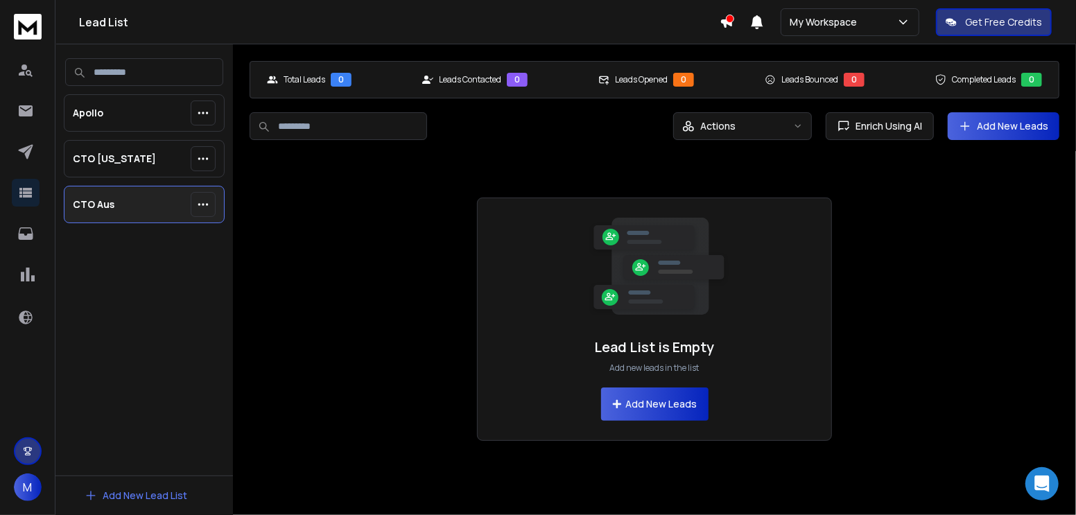
click at [678, 394] on button "Add New Leads" at bounding box center [654, 404] width 107 height 33
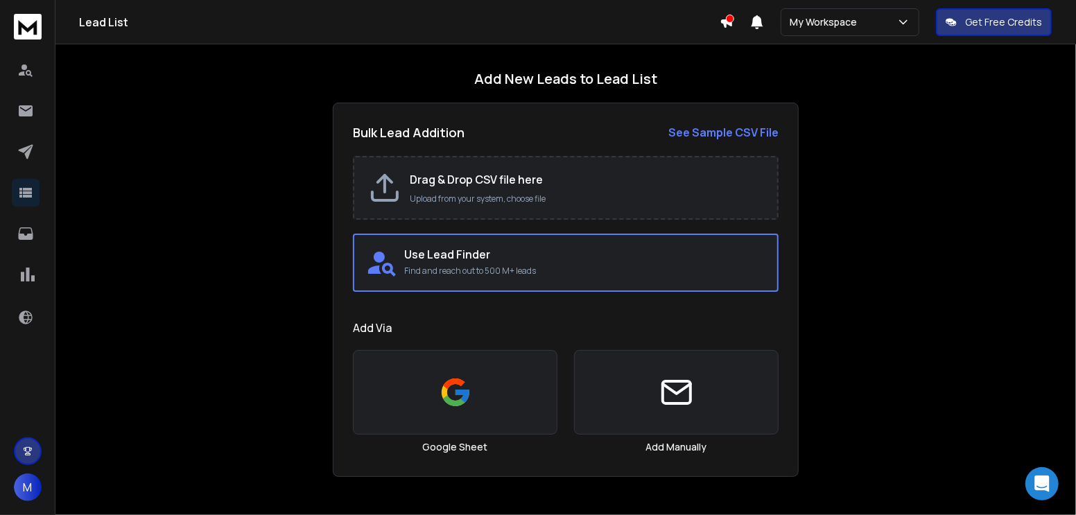
click at [419, 258] on h2 "Use Lead Finder" at bounding box center [585, 254] width 362 height 17
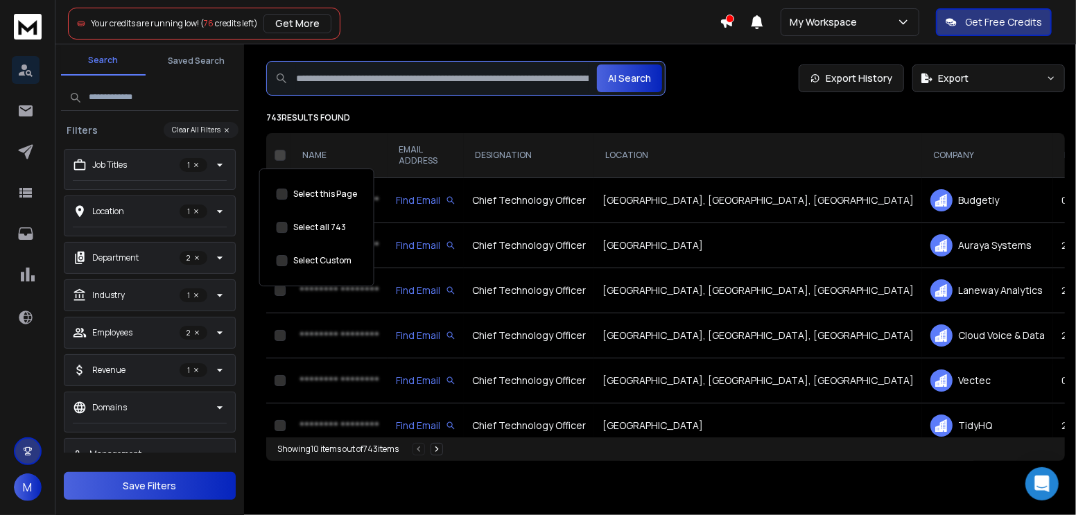
click at [275, 154] on button "Select this Page" at bounding box center [280, 155] width 11 height 11
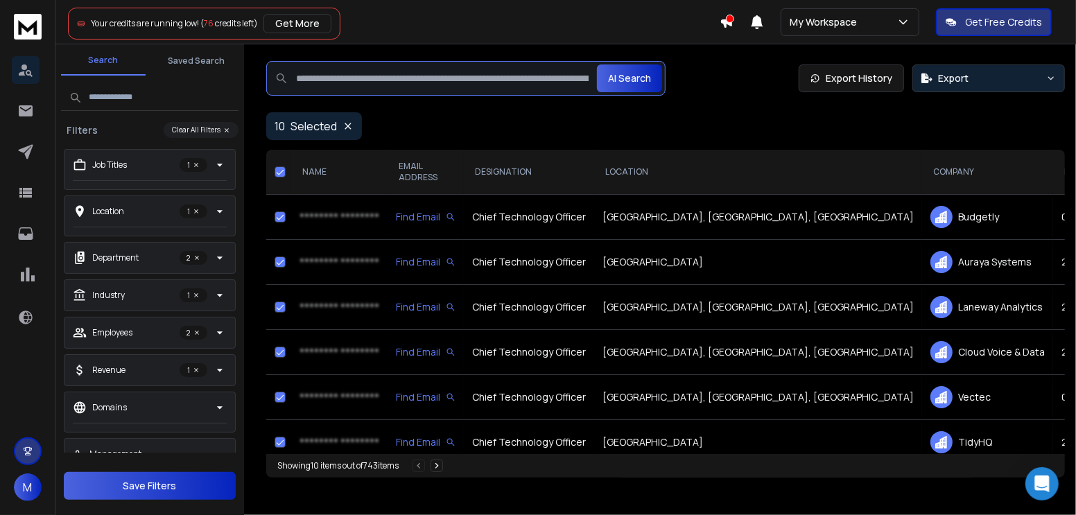
click at [965, 91] on button "Export" at bounding box center [989, 78] width 153 height 28
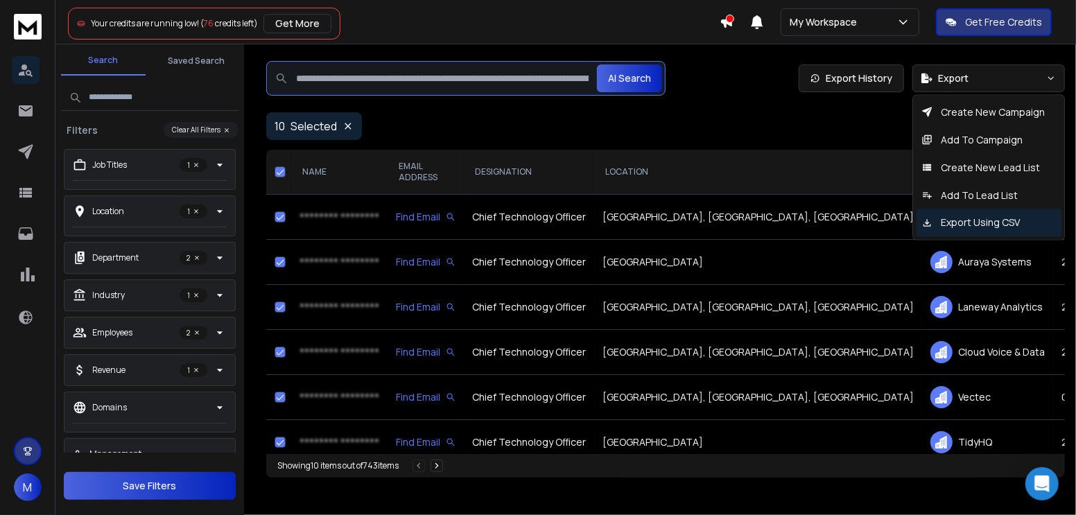
click at [984, 209] on div "Export Using CSV" at bounding box center [989, 223] width 146 height 28
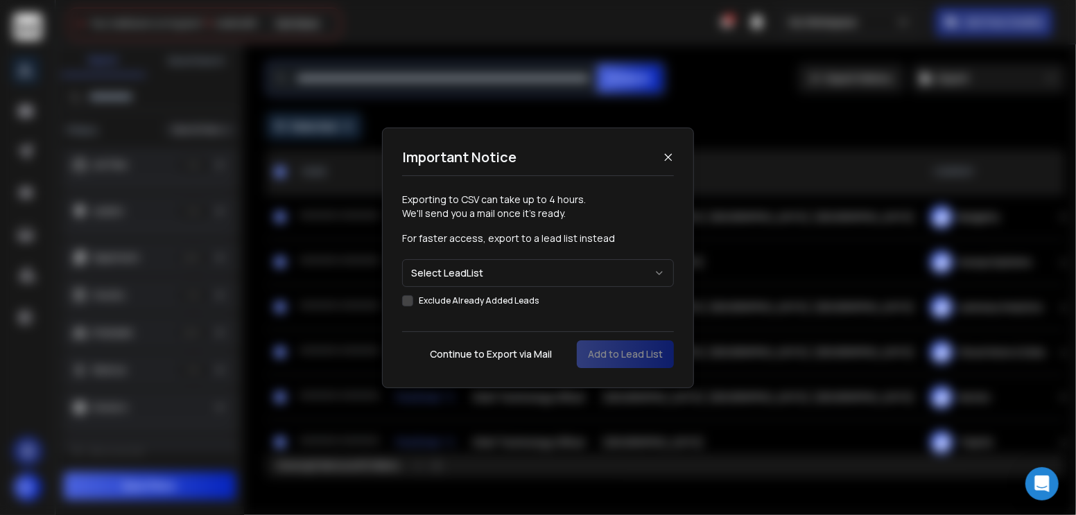
click at [671, 159] on icon at bounding box center [669, 157] width 8 height 8
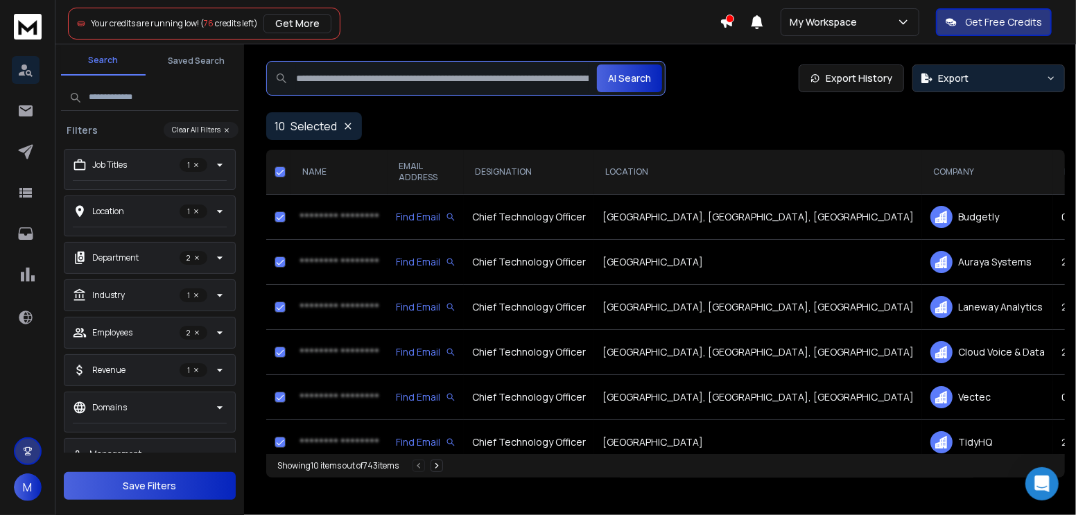
click at [1036, 75] on div "Export" at bounding box center [981, 78] width 119 height 14
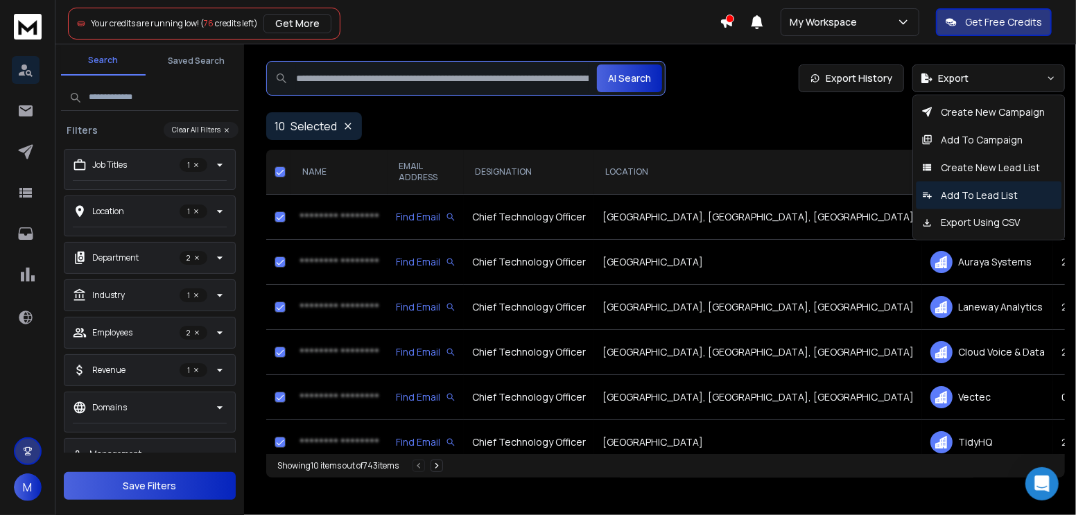
click at [978, 186] on p "Add To Lead List" at bounding box center [979, 195] width 83 height 19
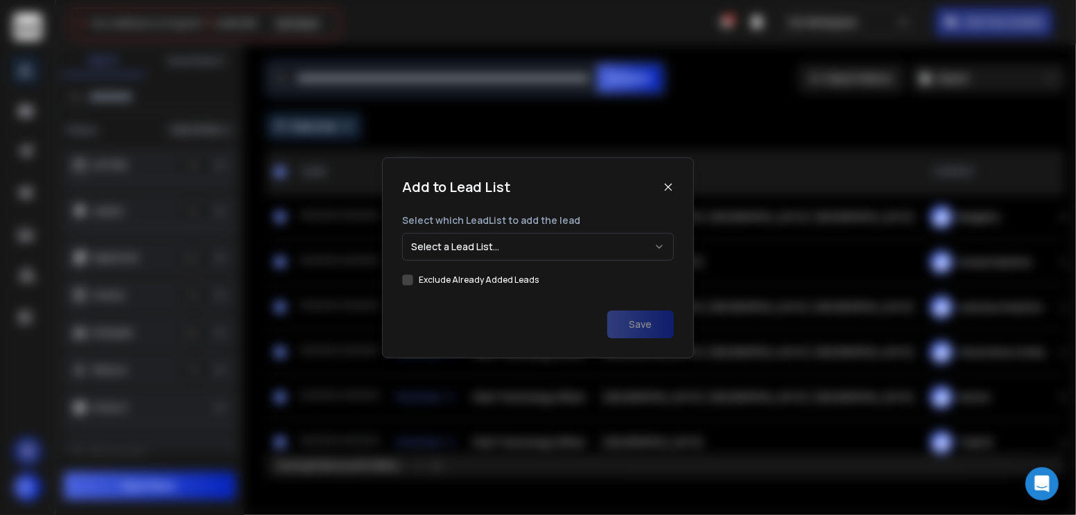
click at [490, 255] on button "Select a Lead List..." at bounding box center [538, 247] width 272 height 28
click at [467, 283] on label "Exclude Already Added Leads" at bounding box center [479, 280] width 120 height 11
click at [413, 283] on button "Exclude Already Added Leads" at bounding box center [407, 280] width 11 height 11
click at [467, 283] on label "Exclude Already Added Leads" at bounding box center [479, 280] width 120 height 11
click at [413, 283] on button "Exclude Already Added Leads" at bounding box center [407, 280] width 11 height 11
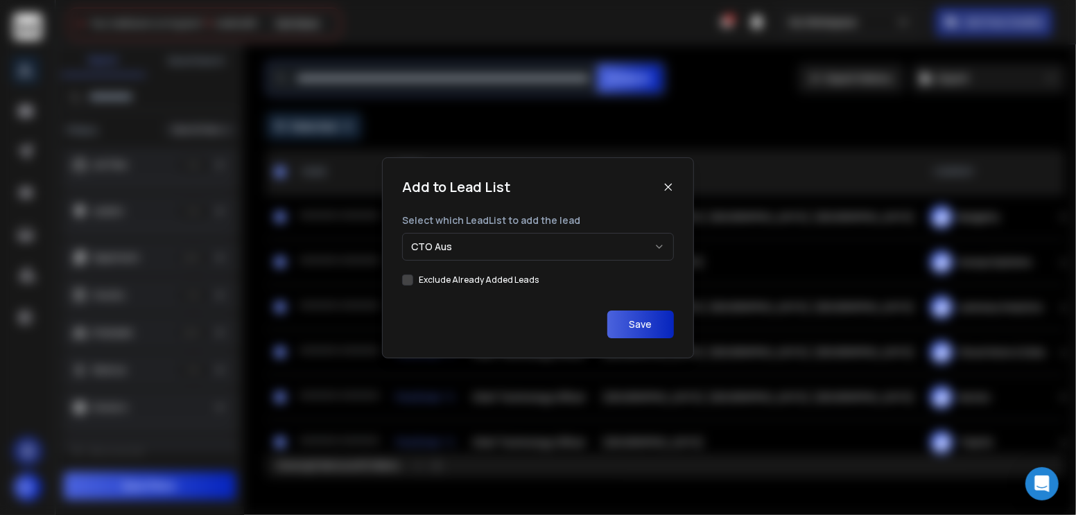
click at [665, 326] on button "Save" at bounding box center [640, 325] width 67 height 28
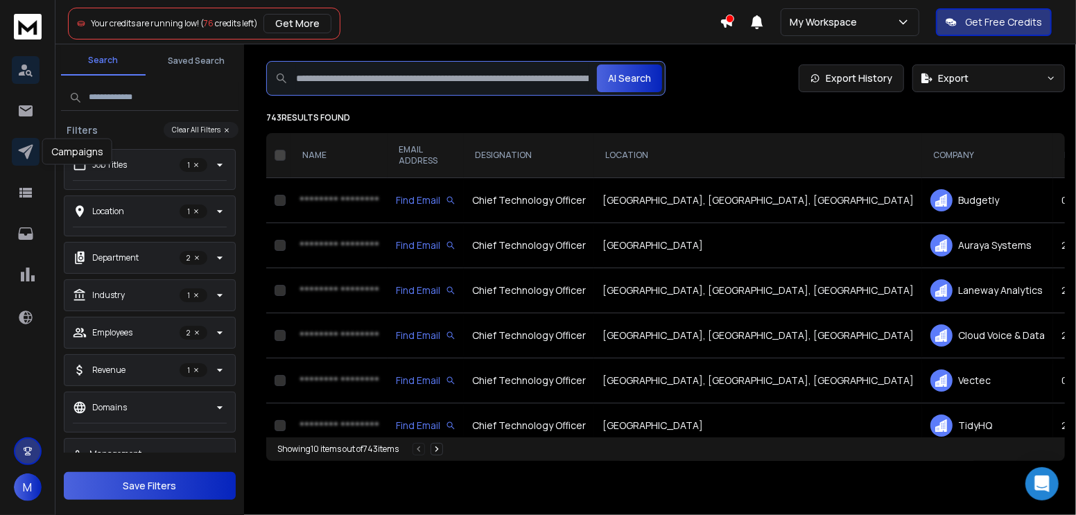
click at [32, 139] on link at bounding box center [26, 152] width 28 height 28
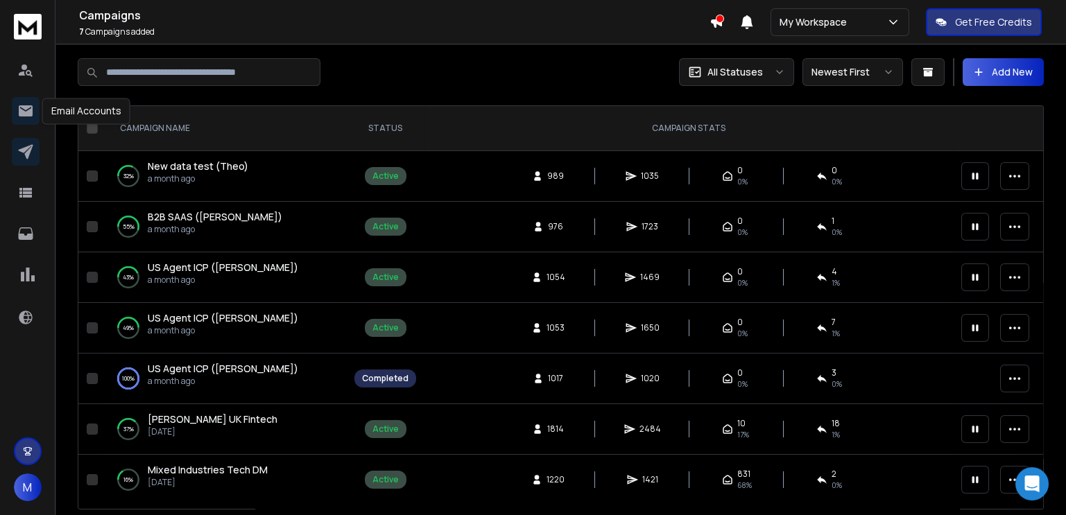
click at [12, 113] on link at bounding box center [26, 111] width 28 height 28
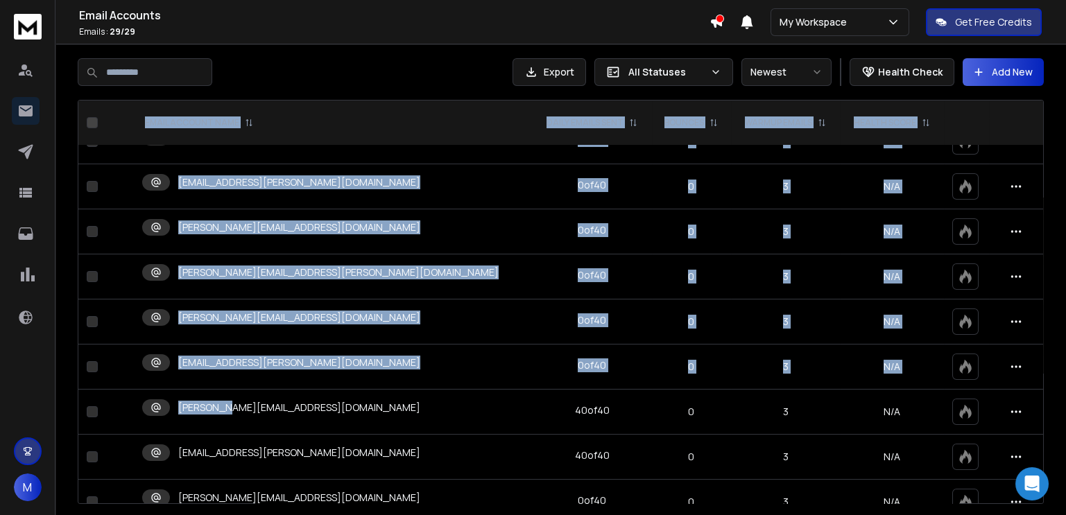
scroll to position [554, 0]
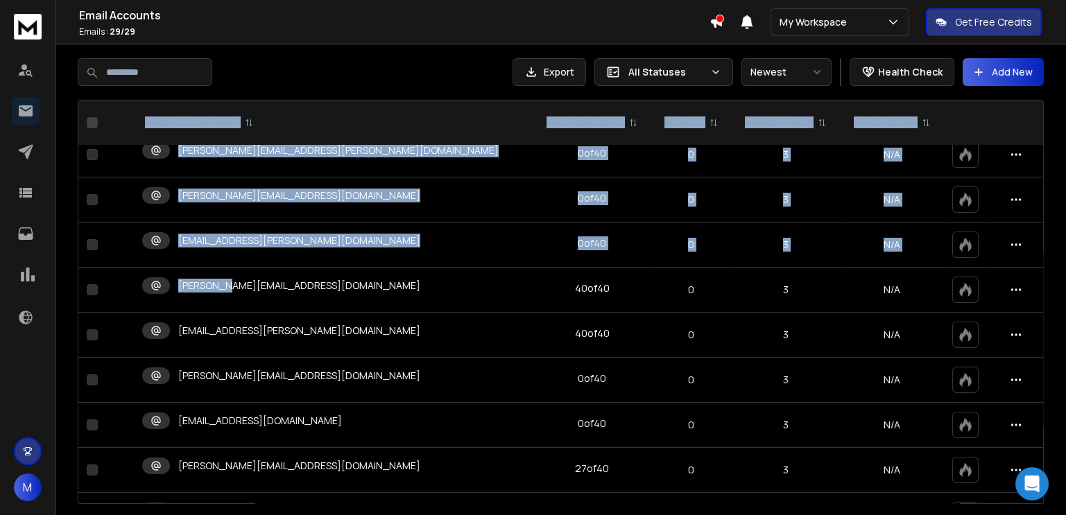
drag, startPoint x: 132, startPoint y: 115, endPoint x: 218, endPoint y: 304, distance: 207.9
click at [218, 304] on table "EMAIL ACCOUNT NAME DAILY EMAILS SENT BOUNCES WARMUP EMAILS HEALTH SCORE [PERSON…" at bounding box center [560, 227] width 965 height 1363
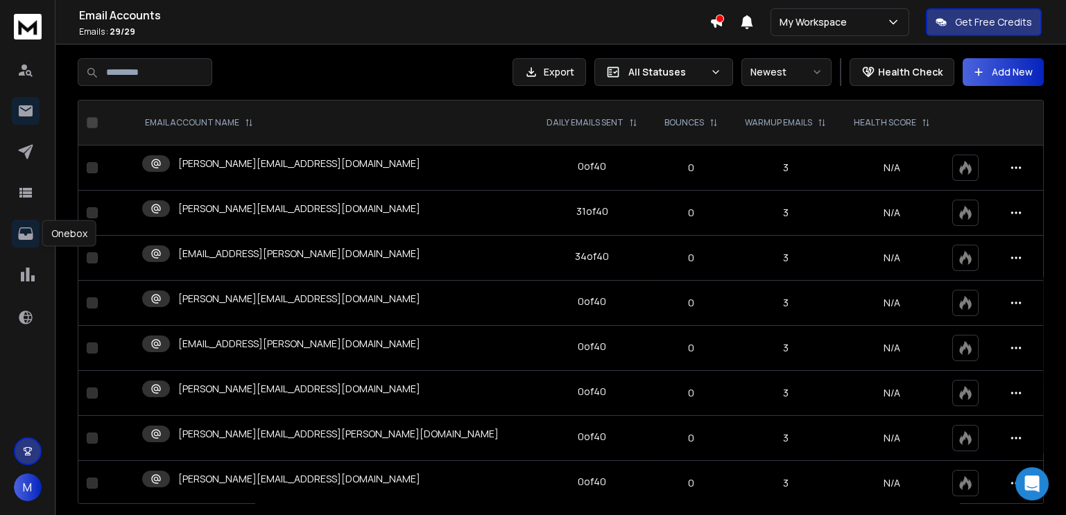
click at [25, 225] on icon at bounding box center [25, 233] width 17 height 17
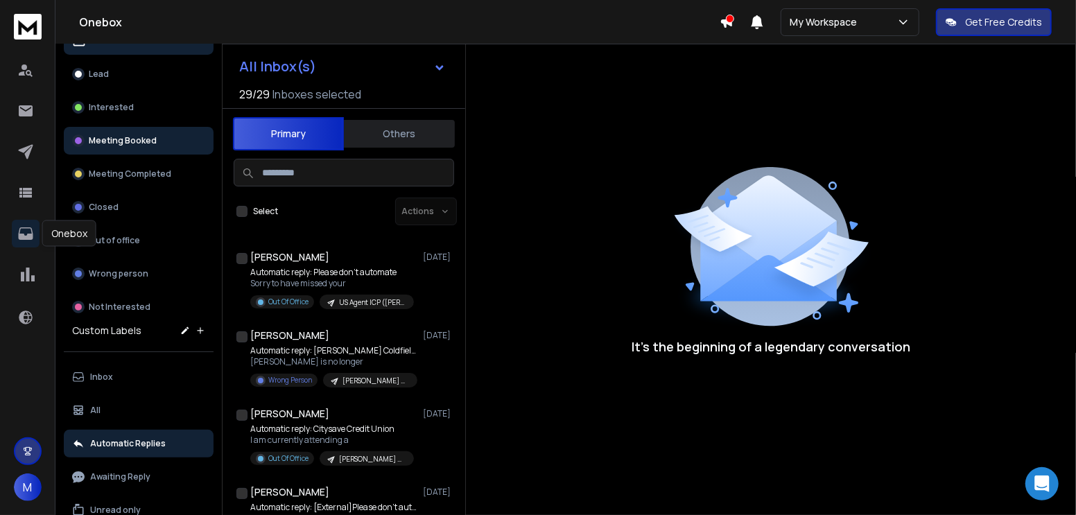
scroll to position [207, 0]
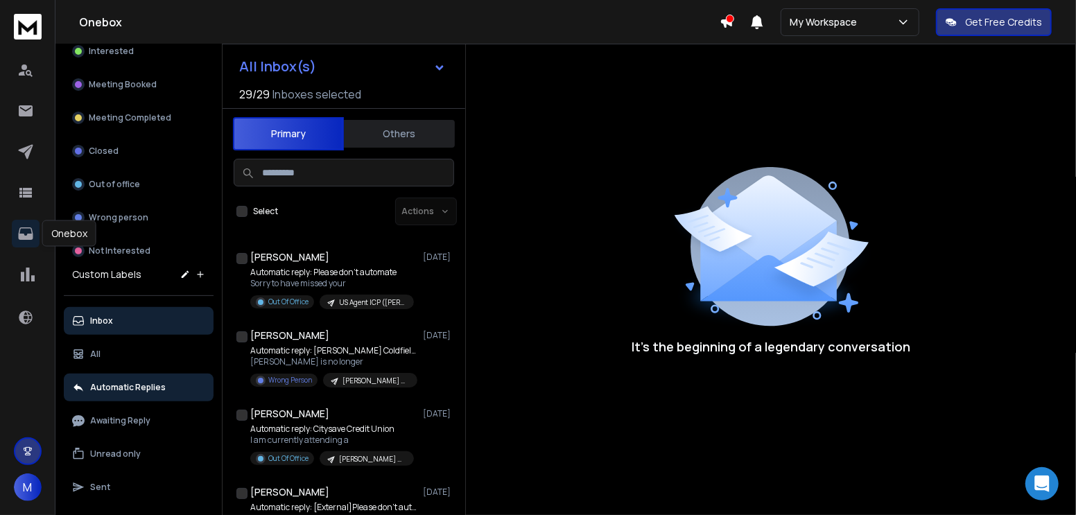
click at [195, 307] on button "Inbox" at bounding box center [139, 321] width 150 height 28
